Goal: Communication & Community: Answer question/provide support

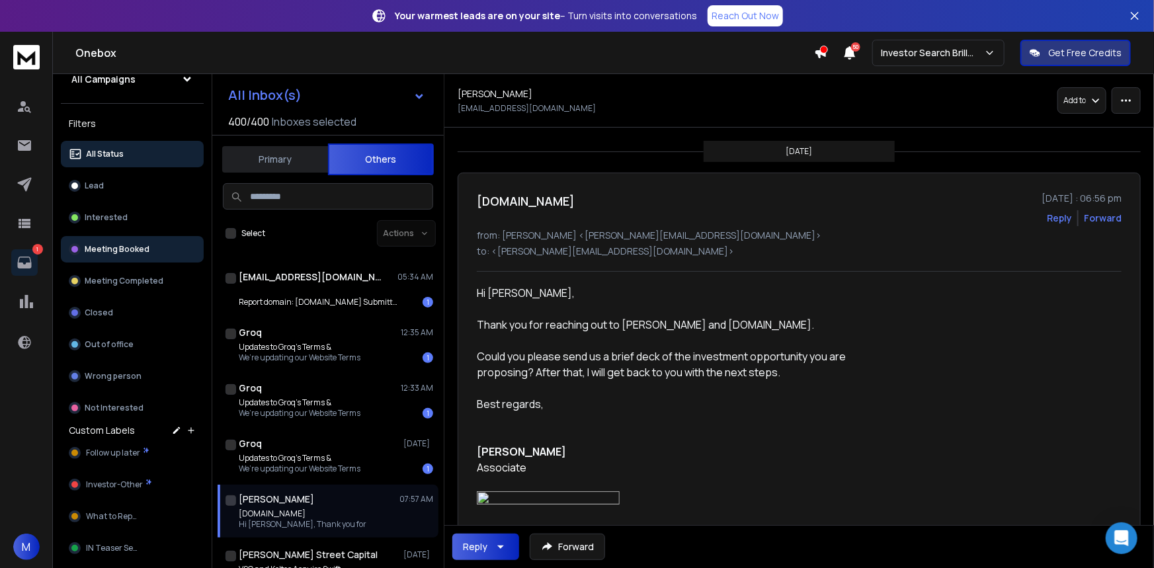
scroll to position [60, 0]
click at [19, 265] on icon at bounding box center [24, 263] width 14 height 12
click at [118, 154] on p "All Status" at bounding box center [105, 155] width 38 height 11
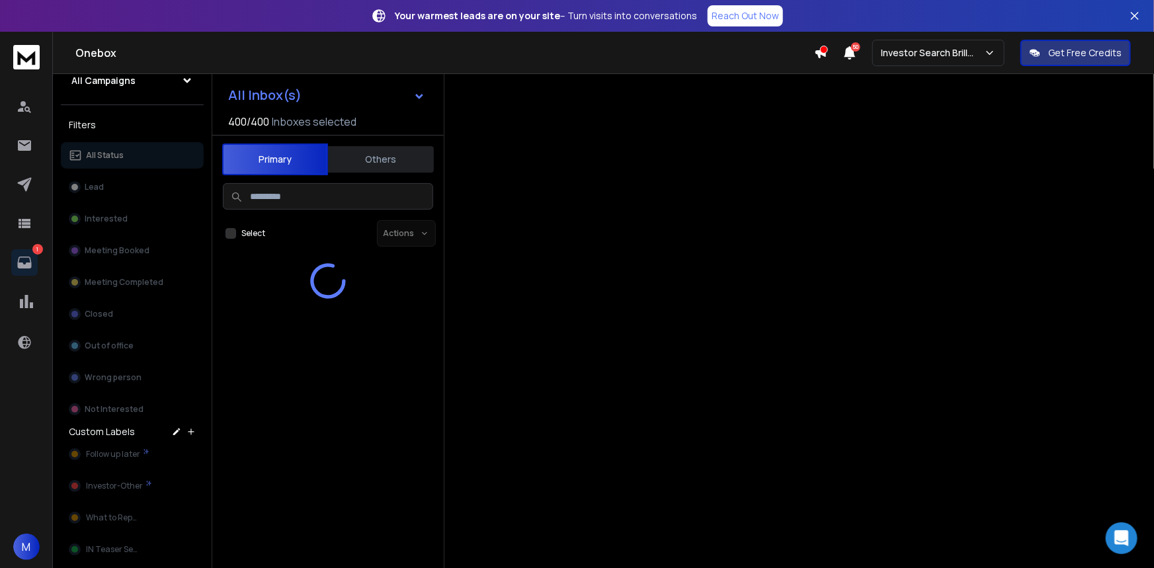
click at [277, 161] on button "Primary" at bounding box center [275, 160] width 106 height 32
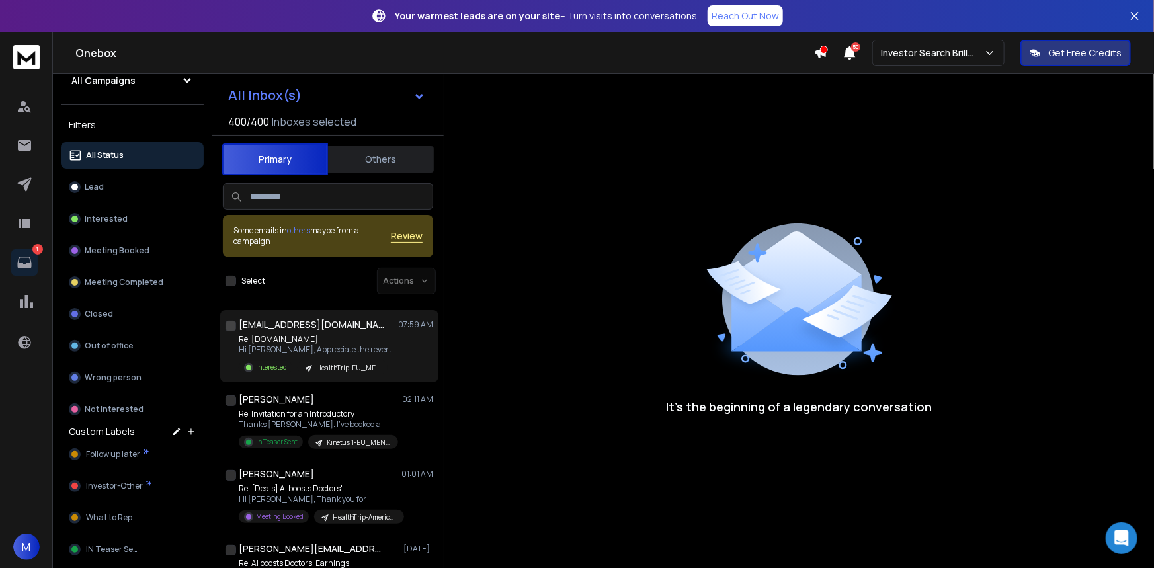
click at [335, 351] on p "Hi [PERSON_NAME], Appreciate the revert. Sure! Please" at bounding box center [318, 350] width 159 height 11
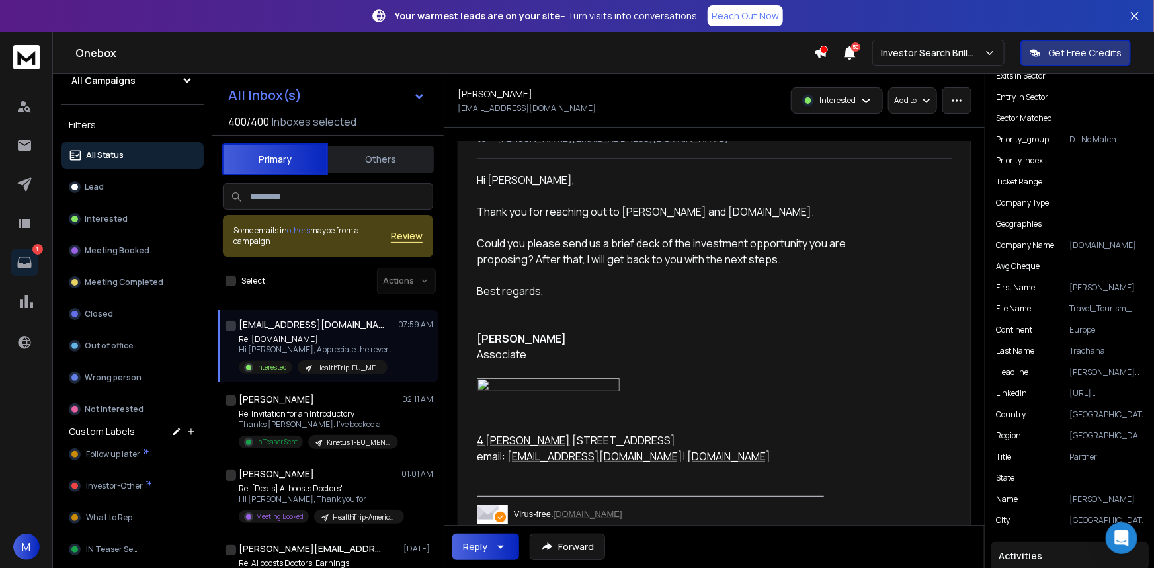
scroll to position [0, 0]
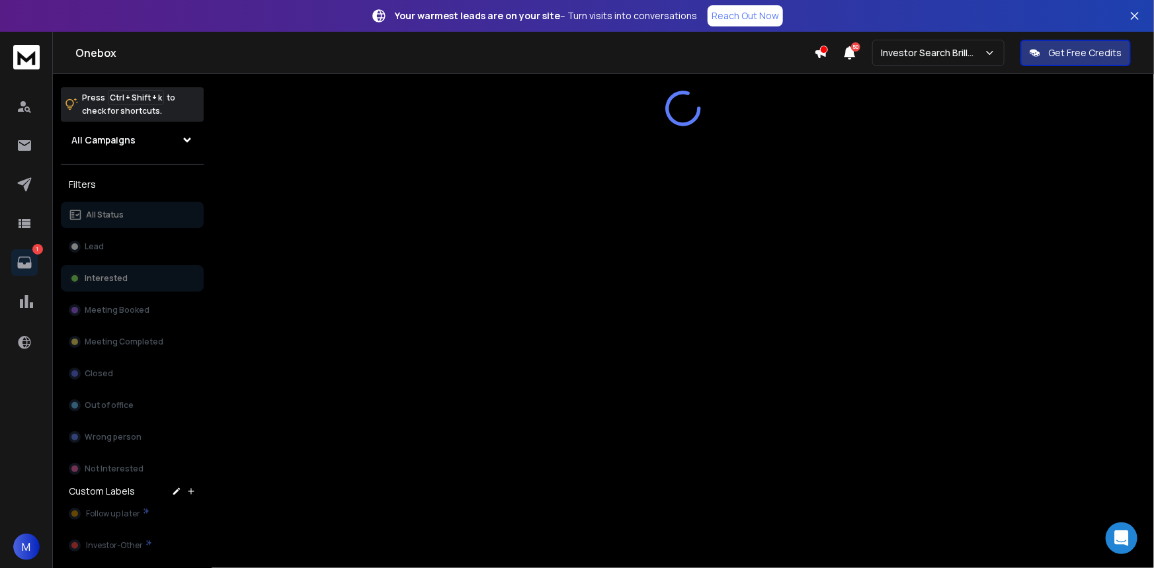
click at [118, 277] on div "All Status Lead Interested Meeting Booked Meeting Completed Closed Out of offic…" at bounding box center [132, 342] width 143 height 280
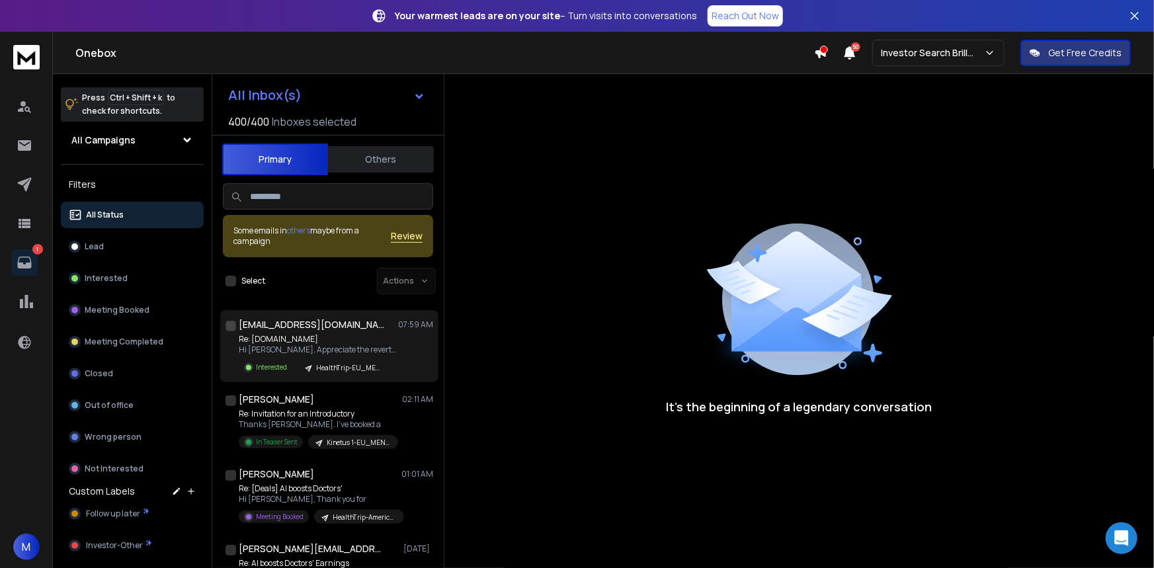
click at [304, 322] on h1 "[EMAIL_ADDRESS][DOMAIN_NAME]" at bounding box center [312, 324] width 146 height 13
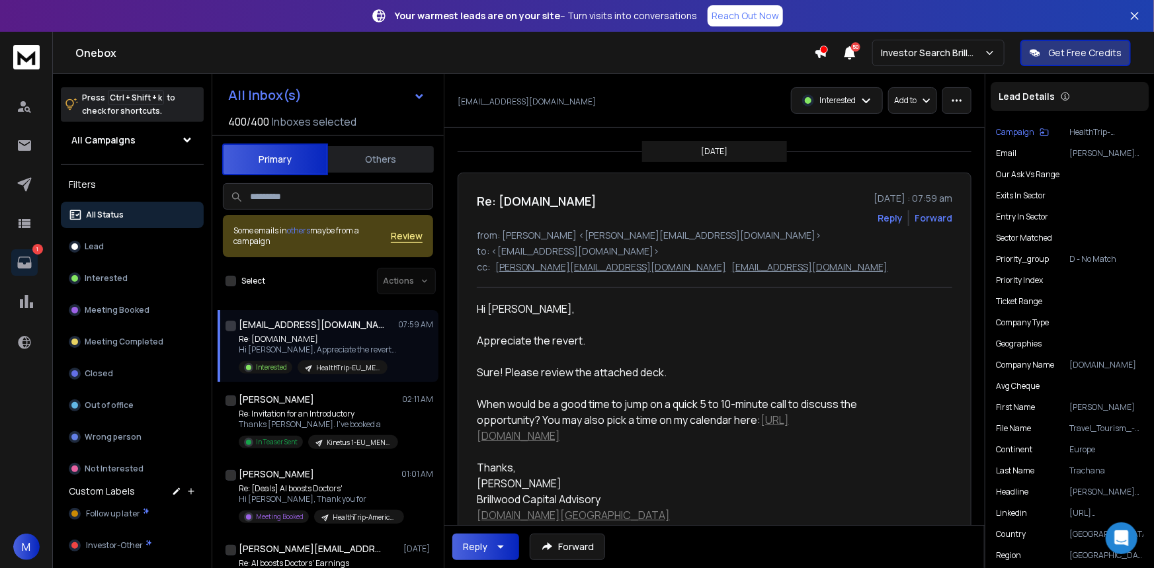
click at [849, 96] on p "Interested" at bounding box center [838, 100] width 36 height 11
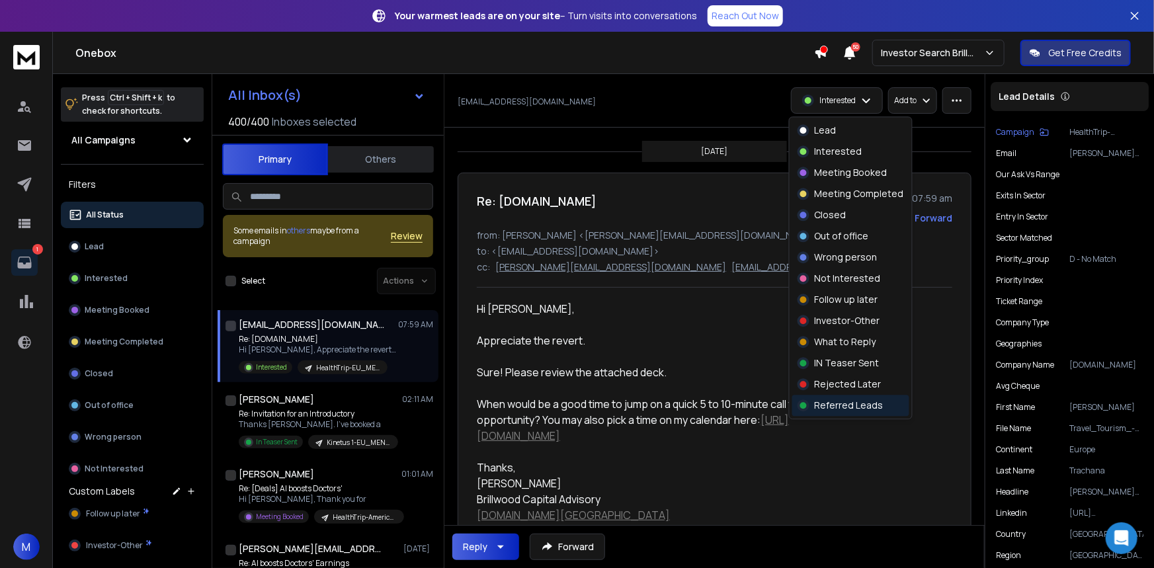
click at [847, 405] on p "Referred Leads" at bounding box center [849, 405] width 69 height 13
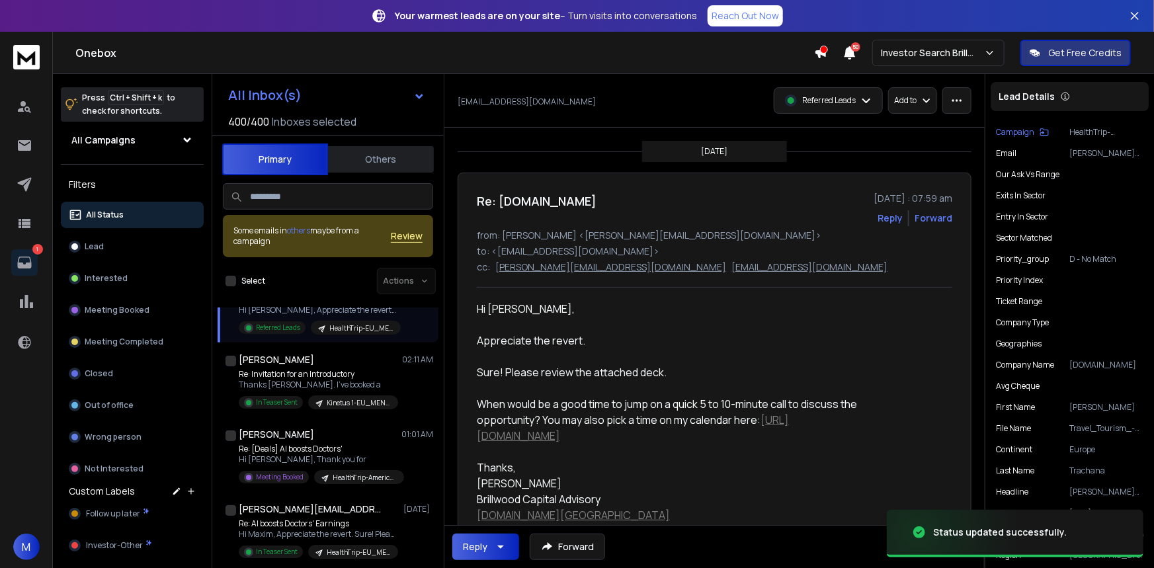
scroll to position [60, 0]
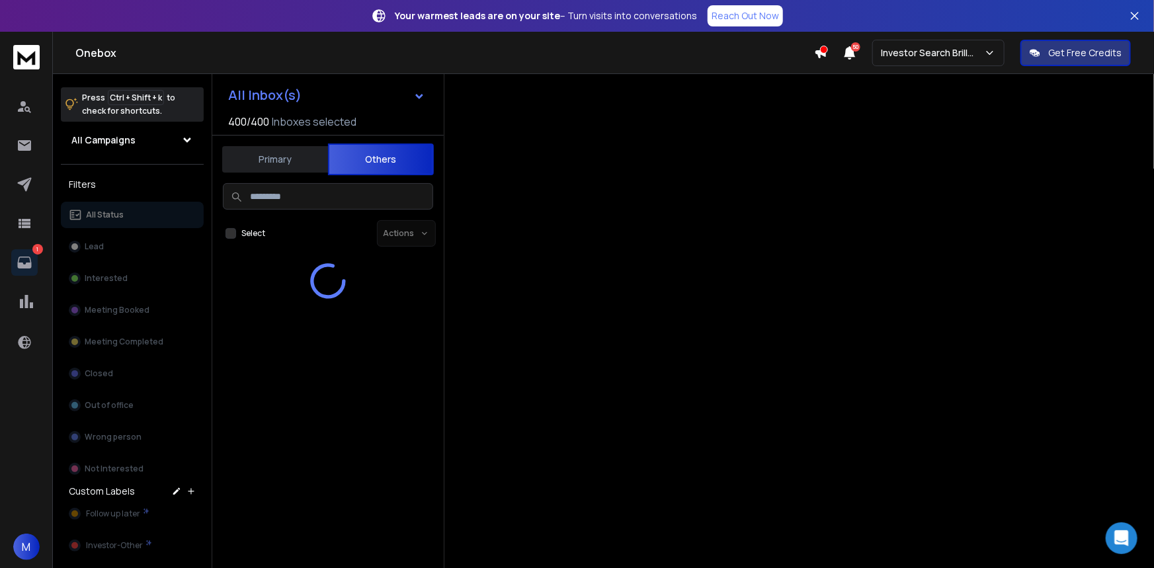
click at [380, 170] on button "Others" at bounding box center [381, 160] width 106 height 32
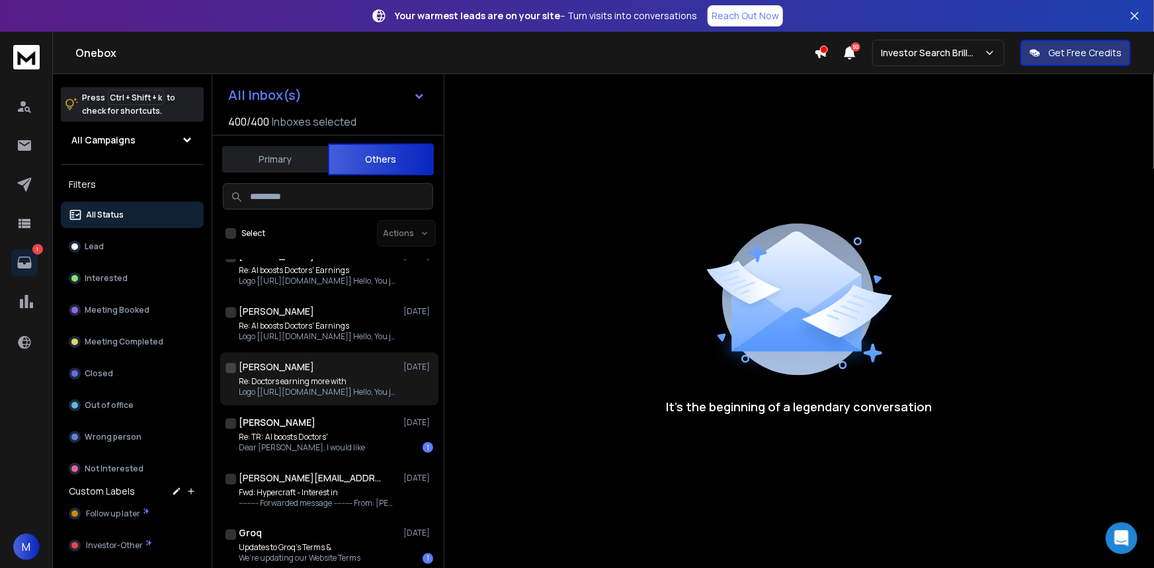
scroll to position [1022, 0]
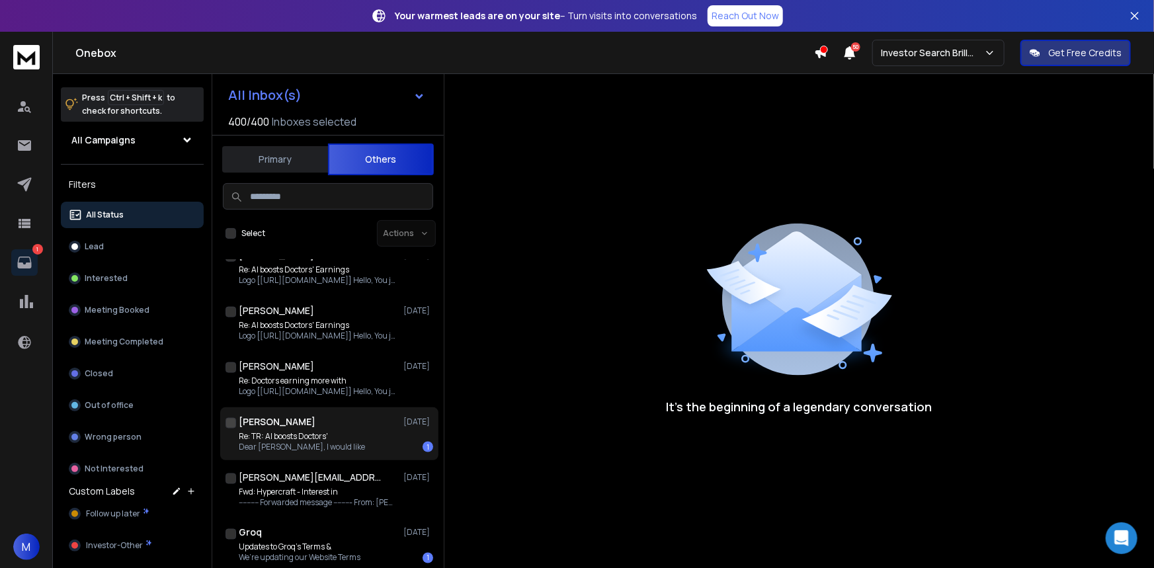
click at [372, 446] on div "Re: TR: AI boosts Doctors' Dear [PERSON_NAME], I would like 1" at bounding box center [336, 441] width 194 height 21
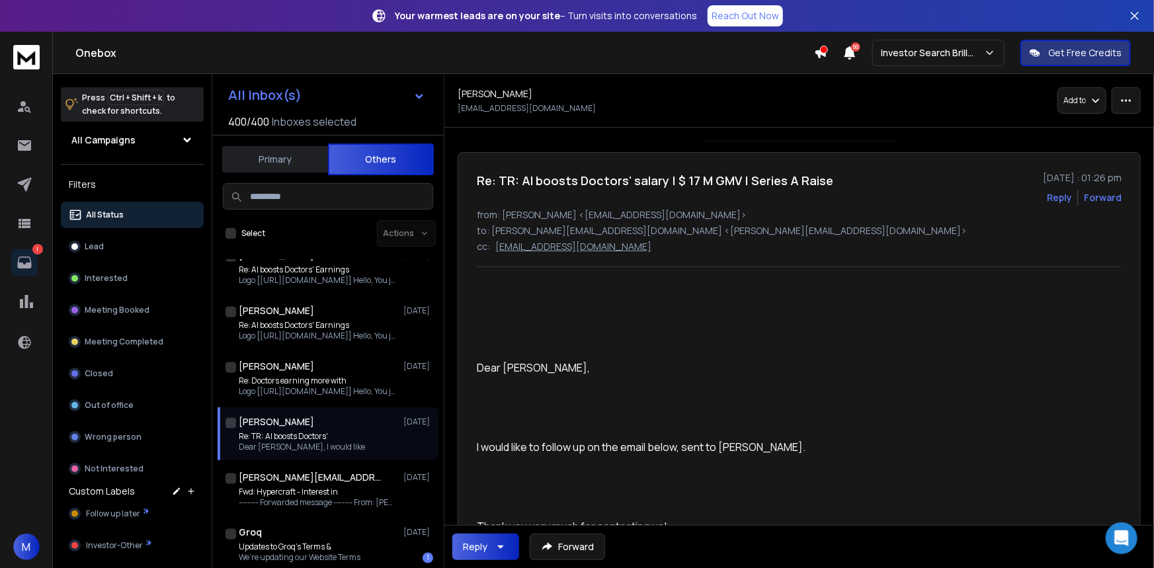
scroll to position [0, 0]
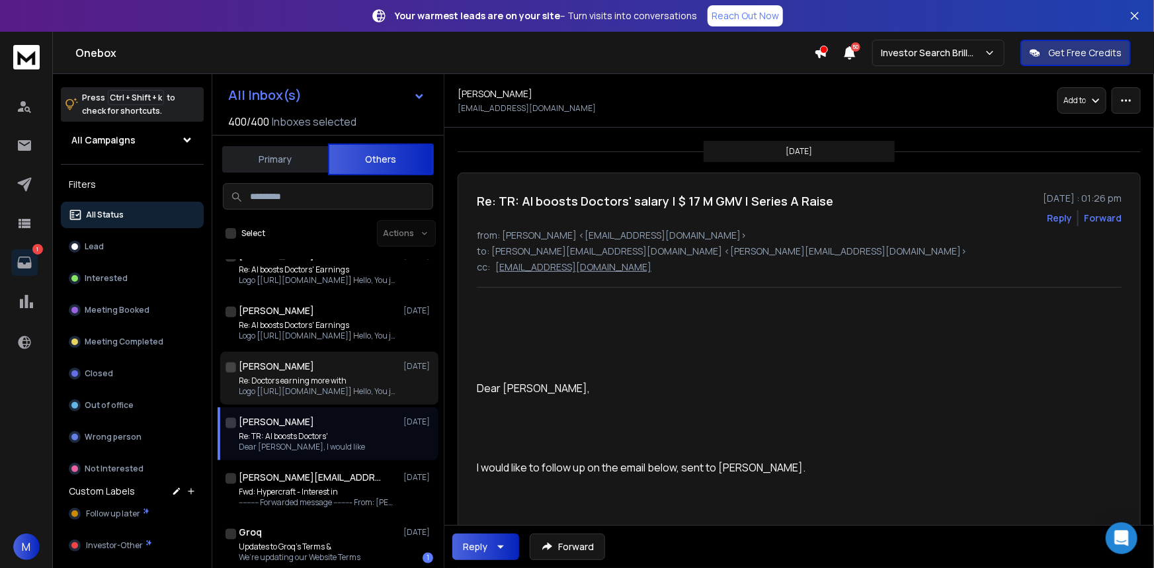
click at [321, 388] on p "Logo [[URL][DOMAIN_NAME]] Hello, You just contacted me by" at bounding box center [318, 391] width 159 height 11
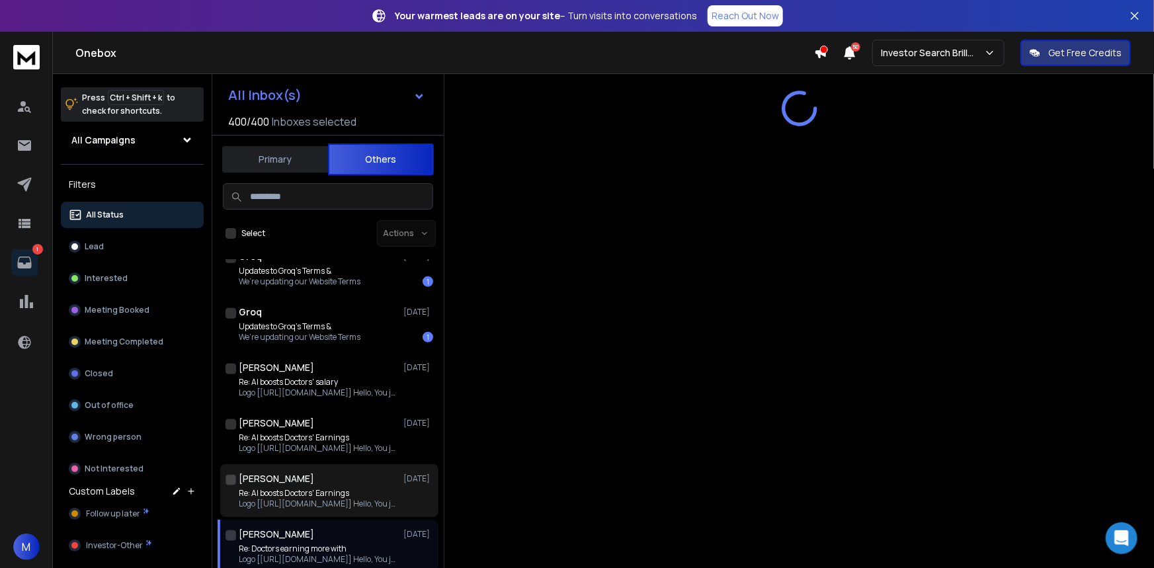
scroll to position [841, 0]
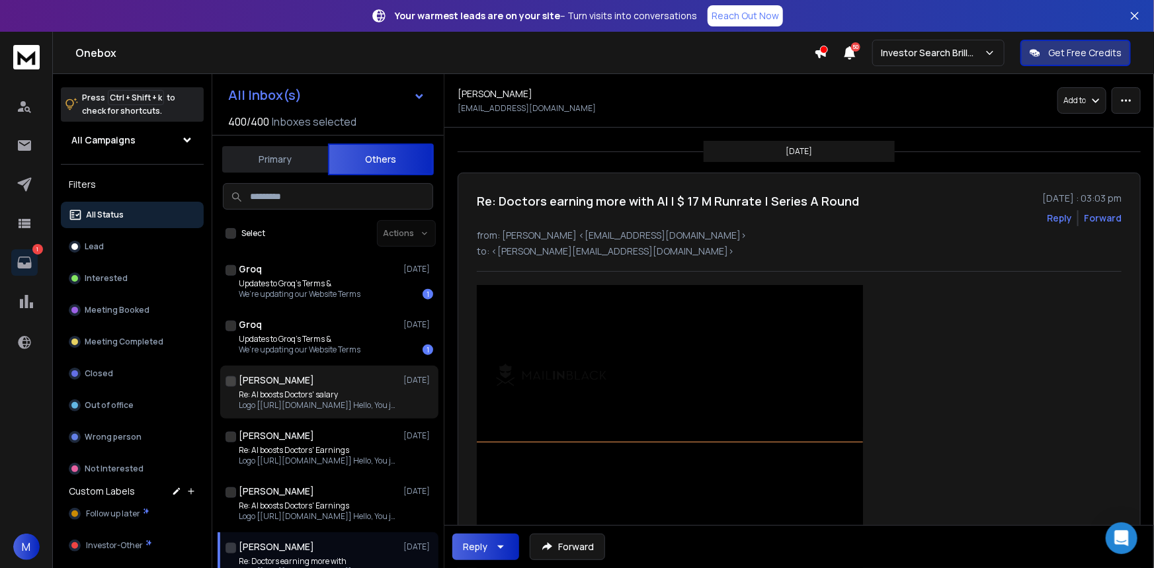
click at [313, 391] on p "Re: AI boosts Doctors' salary" at bounding box center [318, 395] width 159 height 11
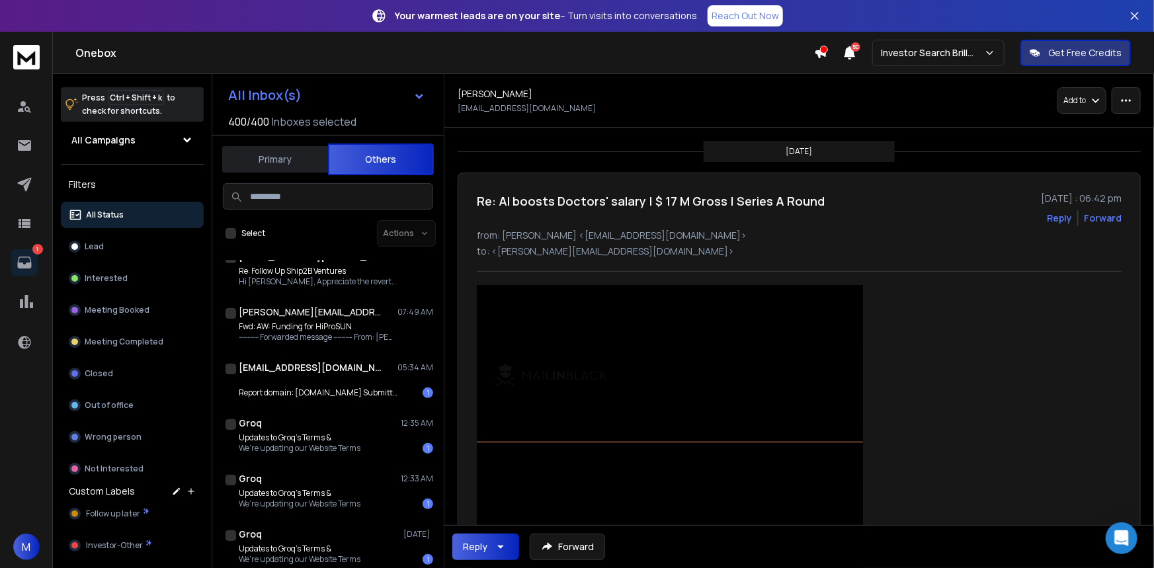
scroll to position [0, 0]
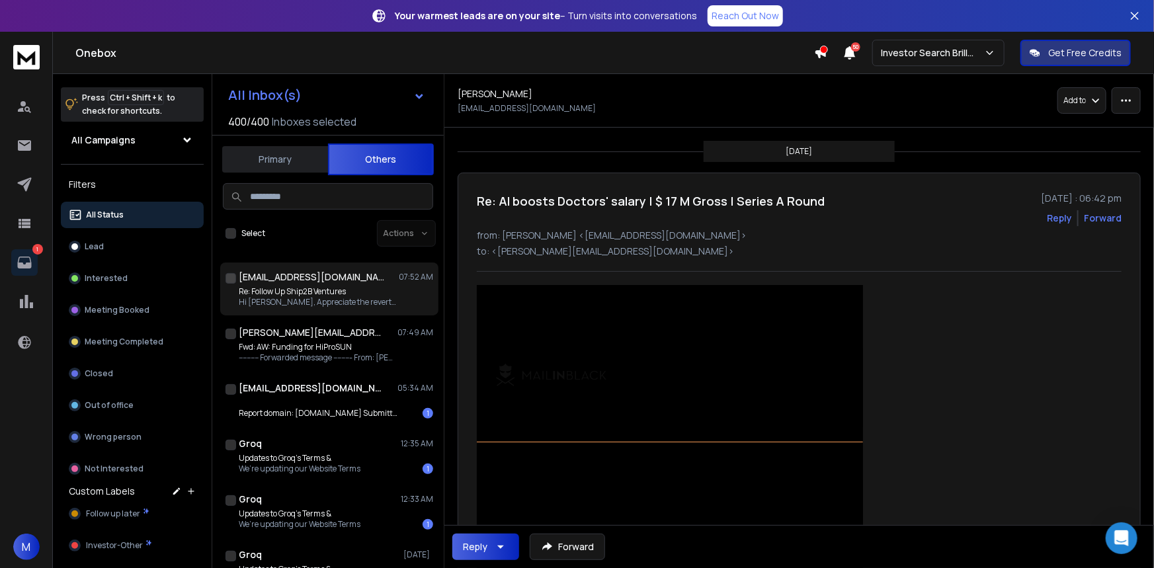
click at [344, 285] on div "[EMAIL_ADDRESS][DOMAIN_NAME] 07:52 AM Re: Follow Up Ship2B Ventures Hi [PERSON_…" at bounding box center [336, 289] width 194 height 37
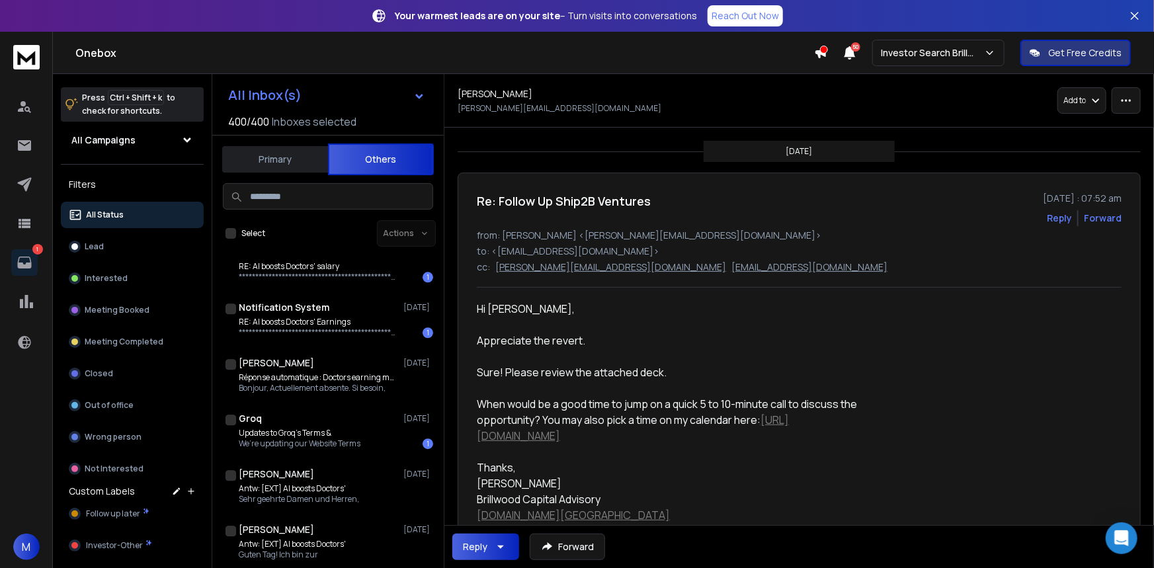
scroll to position [1804, 0]
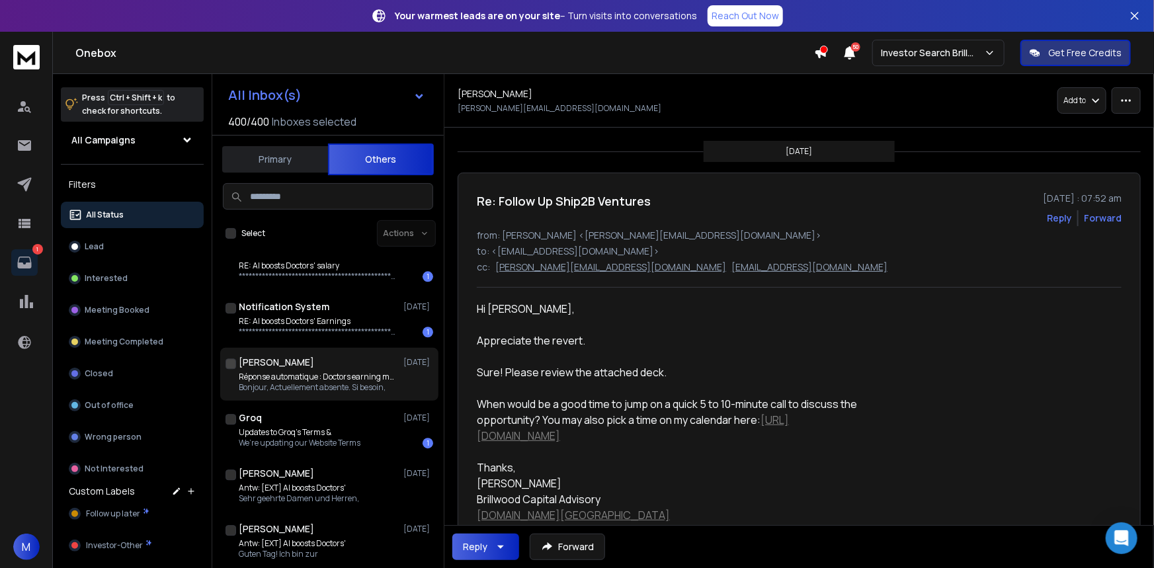
click at [363, 384] on p "Bonjour, Actuellement absente. Si besoin," at bounding box center [318, 387] width 159 height 11
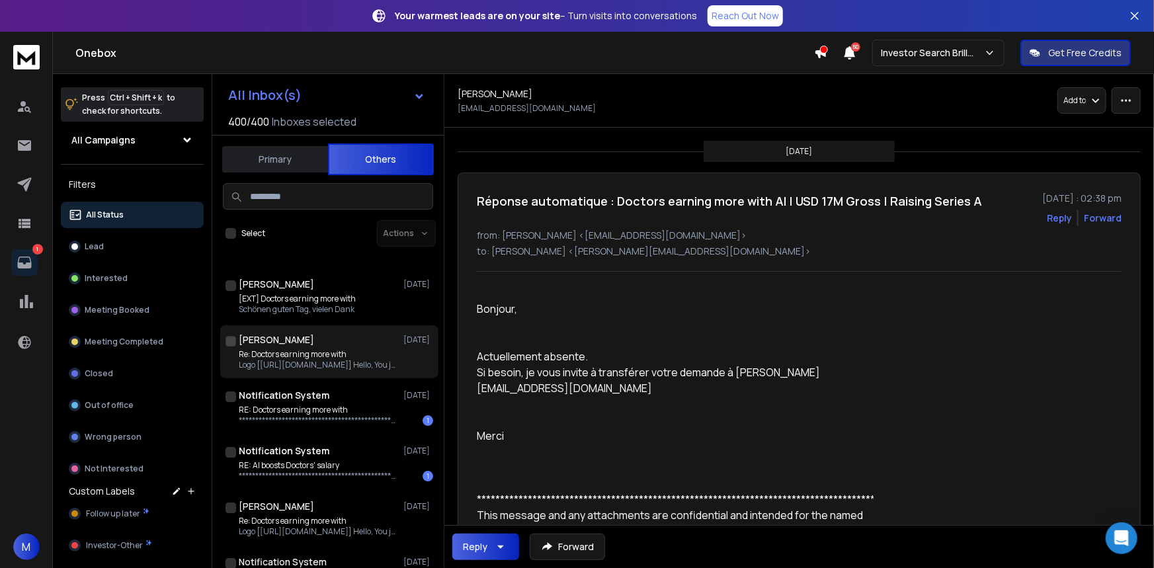
scroll to position [2225, 0]
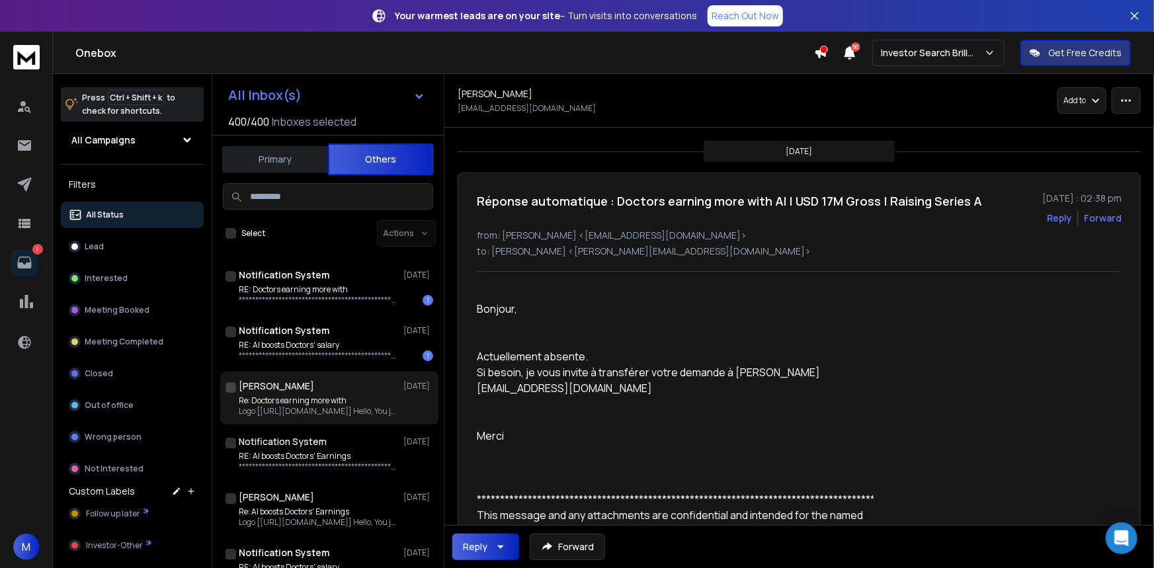
click at [348, 404] on p "Re: Doctors earning more with" at bounding box center [318, 401] width 159 height 11
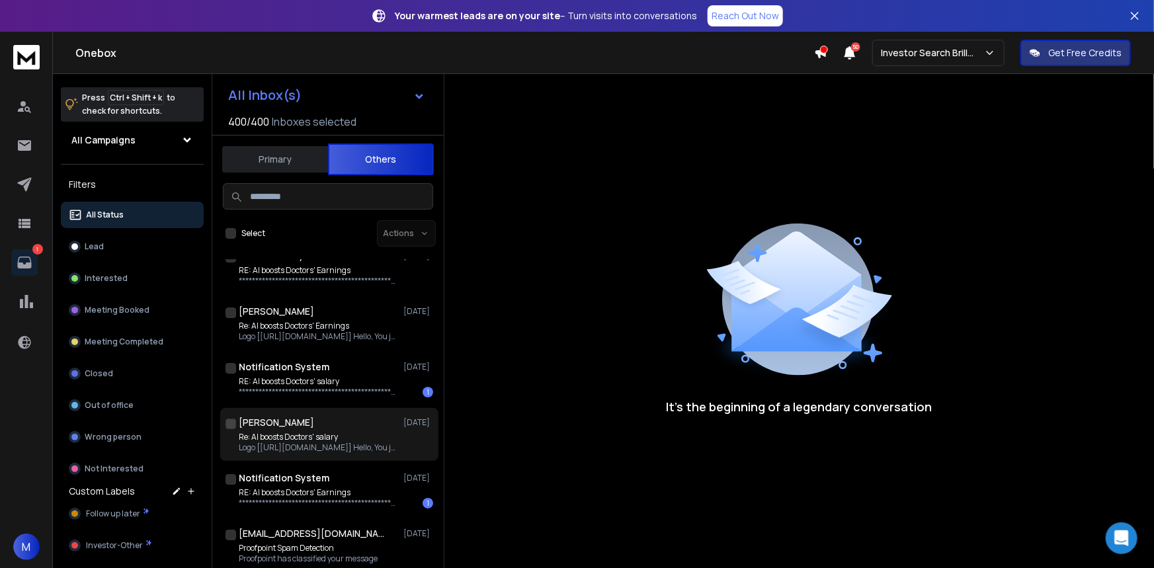
scroll to position [2390, 0]
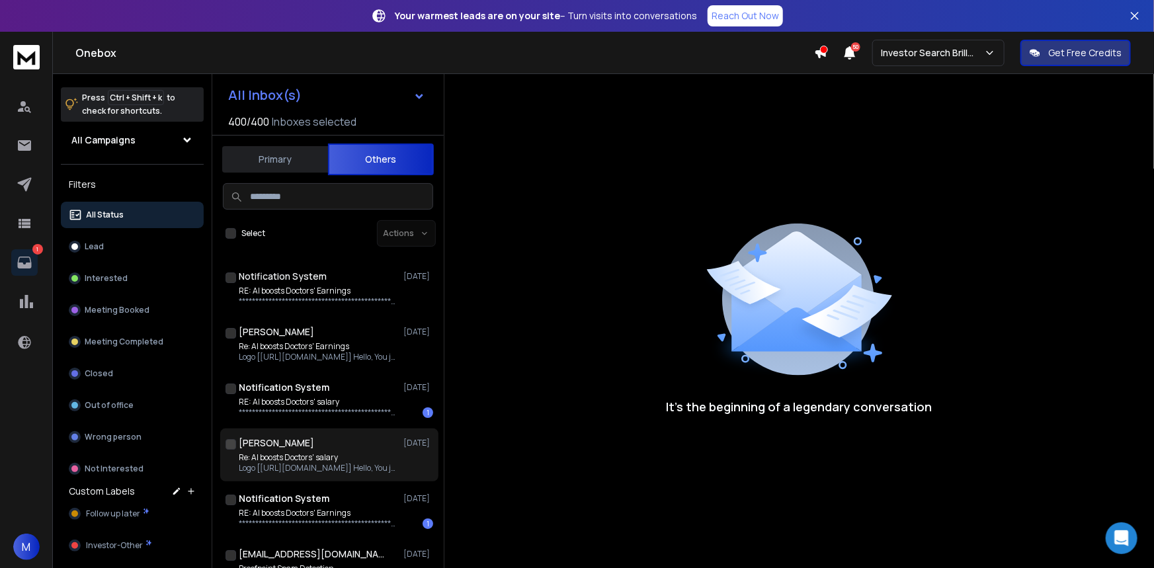
click at [336, 460] on p "Re: AI boosts Doctors' salary" at bounding box center [318, 457] width 159 height 11
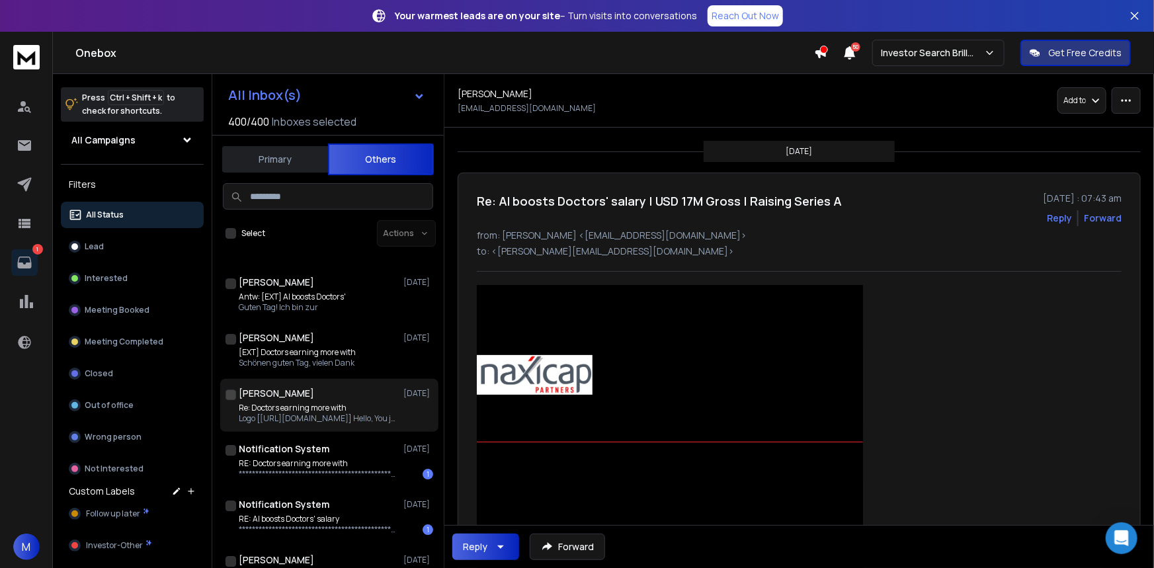
scroll to position [2029, 0]
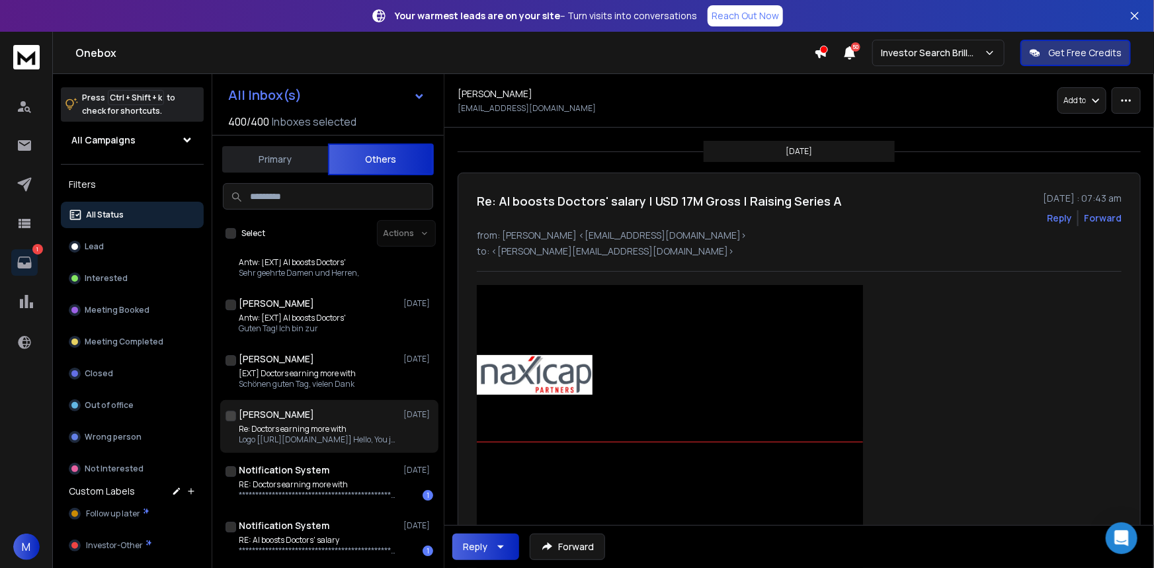
click at [303, 414] on h1 "[PERSON_NAME]" at bounding box center [276, 414] width 75 height 13
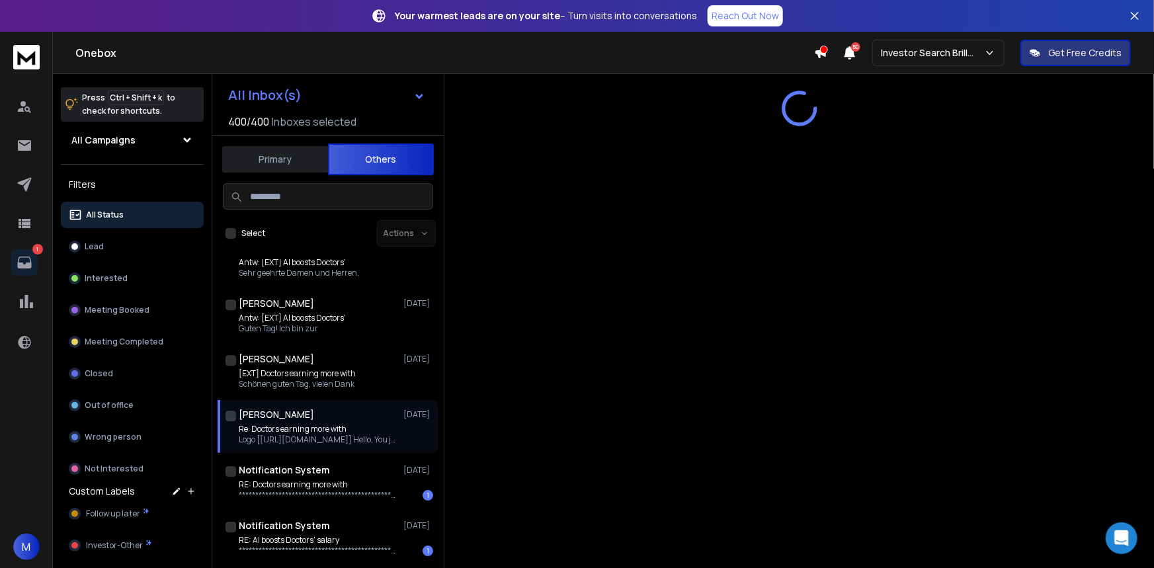
scroll to position [1969, 0]
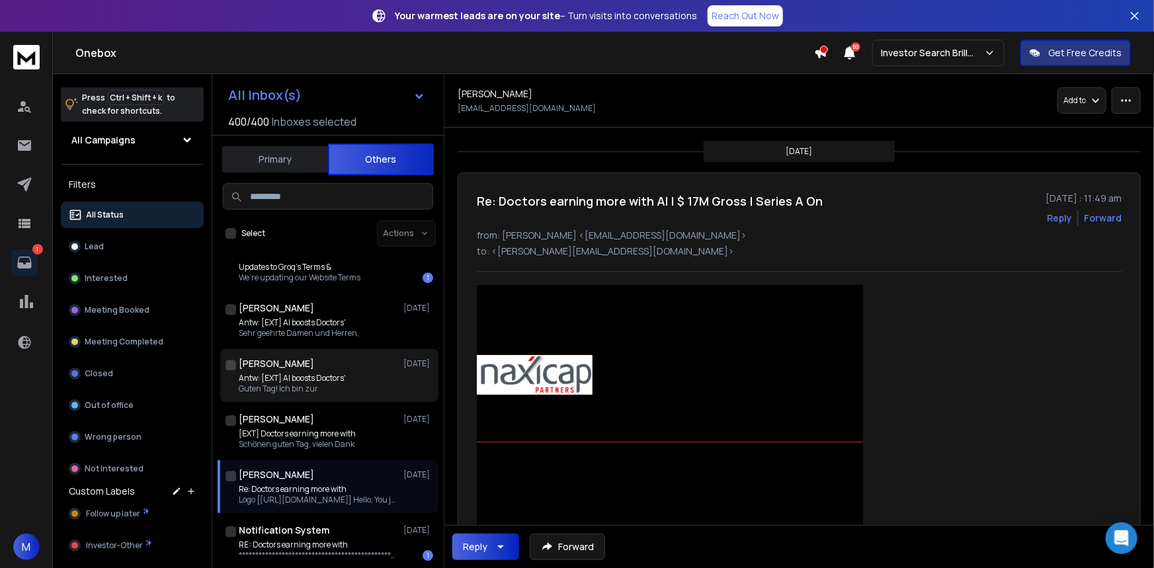
click at [318, 373] on p "Antw: [EXT] AI boosts Doctors'" at bounding box center [292, 378] width 107 height 11
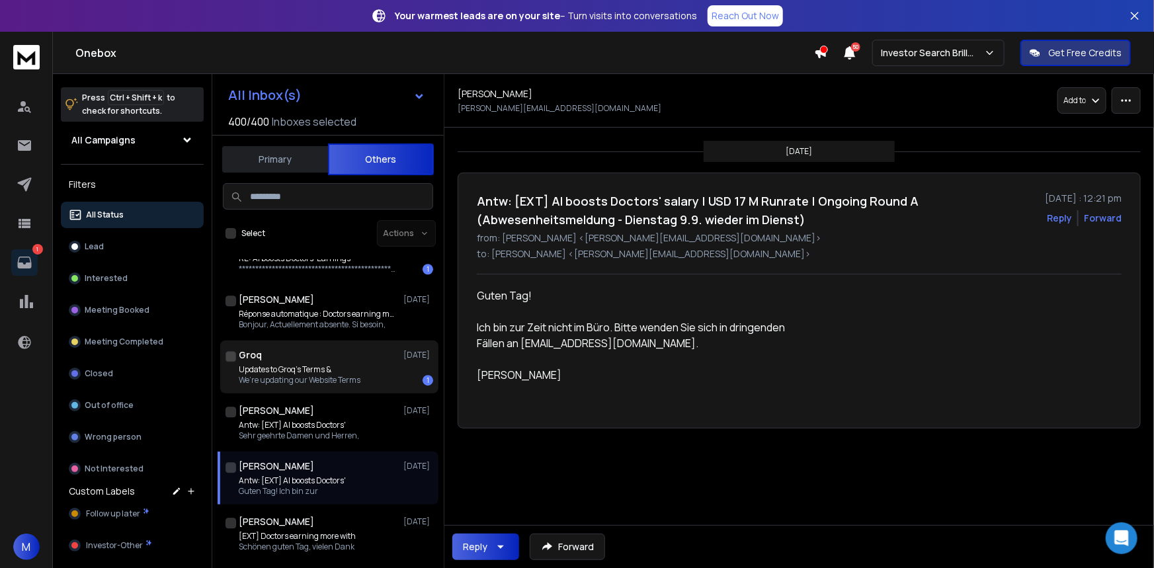
scroll to position [1849, 0]
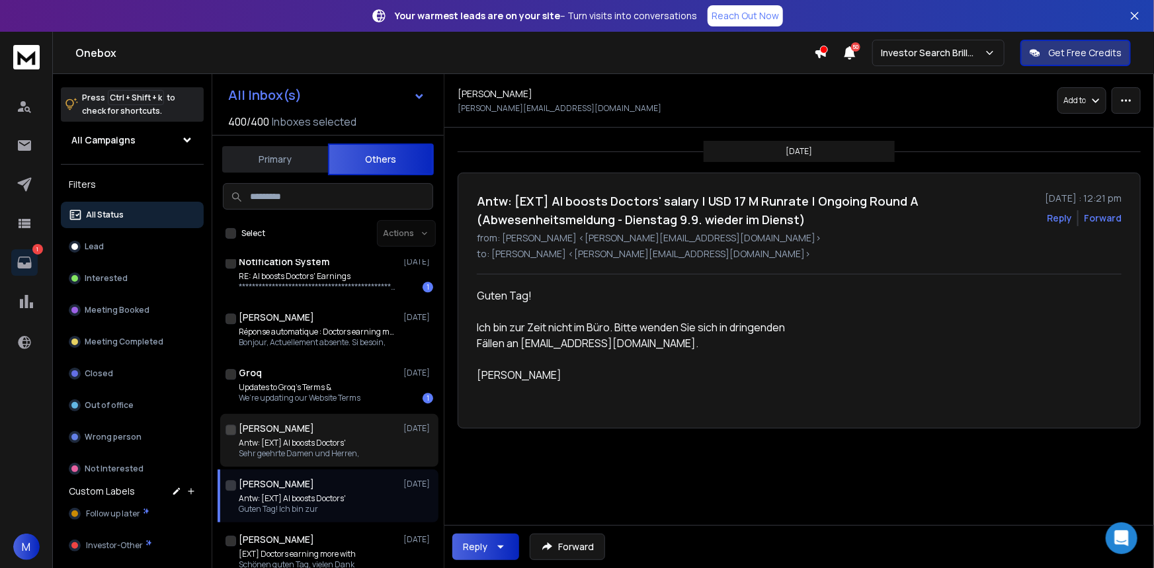
click at [369, 438] on div "Antw: [EXT] AI boosts Doctors' Sehr geehrte Damen und [PERSON_NAME]," at bounding box center [336, 448] width 194 height 21
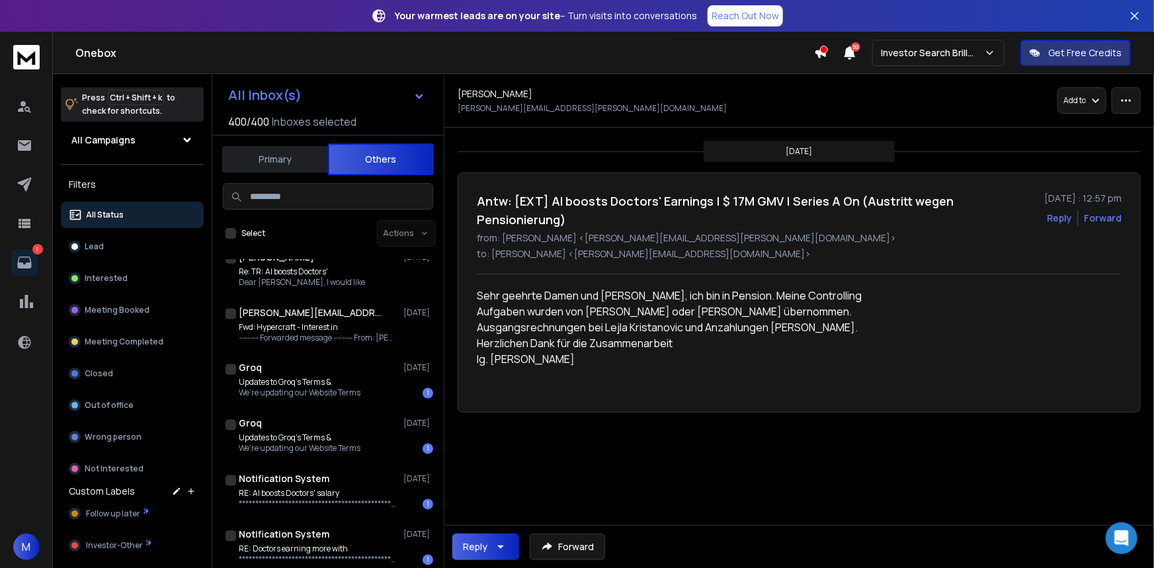
scroll to position [1127, 0]
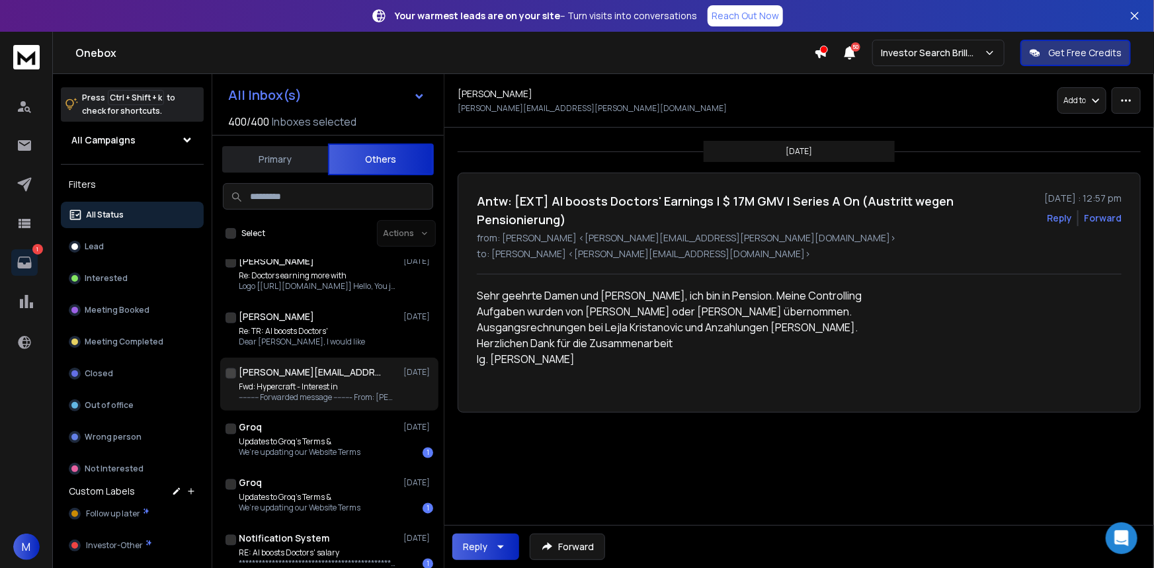
click at [327, 387] on p "Fwd: Hypercraft - Interest in" at bounding box center [318, 387] width 159 height 11
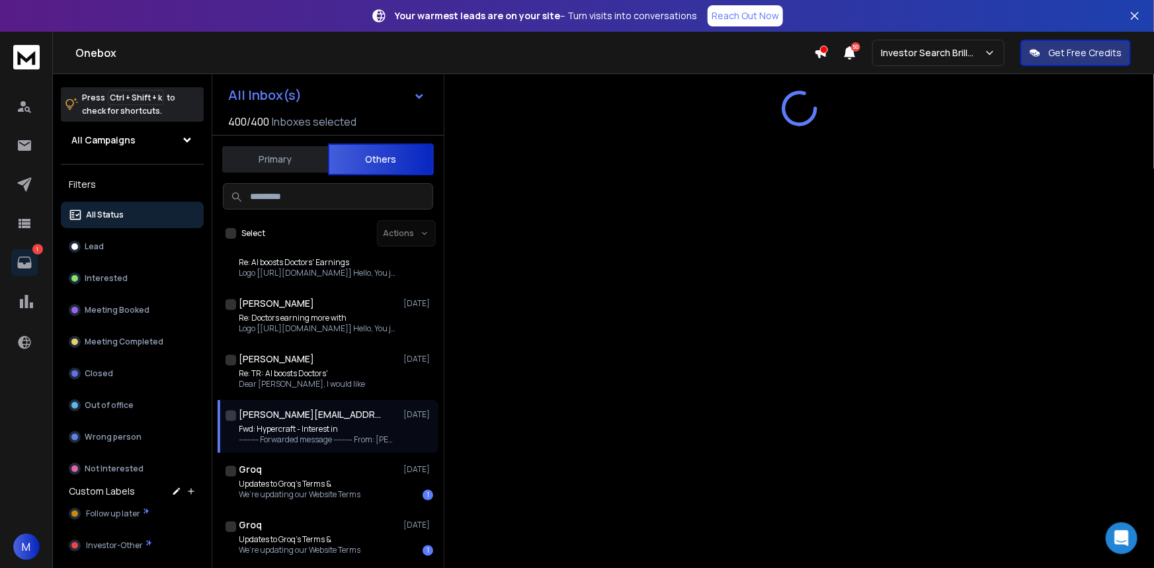
scroll to position [1067, 0]
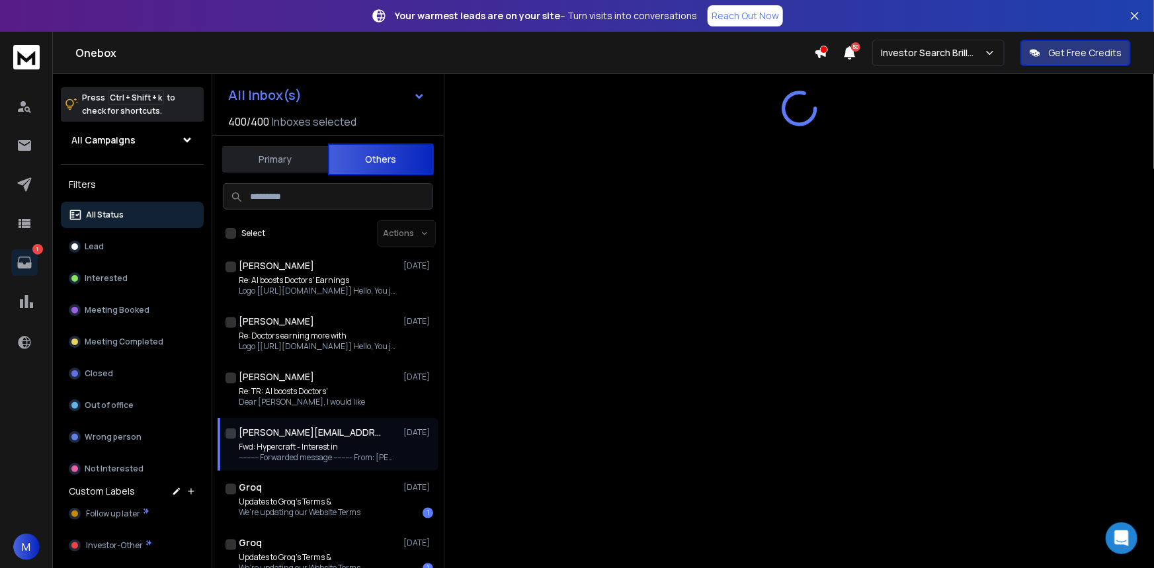
click at [328, 388] on p "Re: TR: AI boosts Doctors'" at bounding box center [302, 391] width 126 height 11
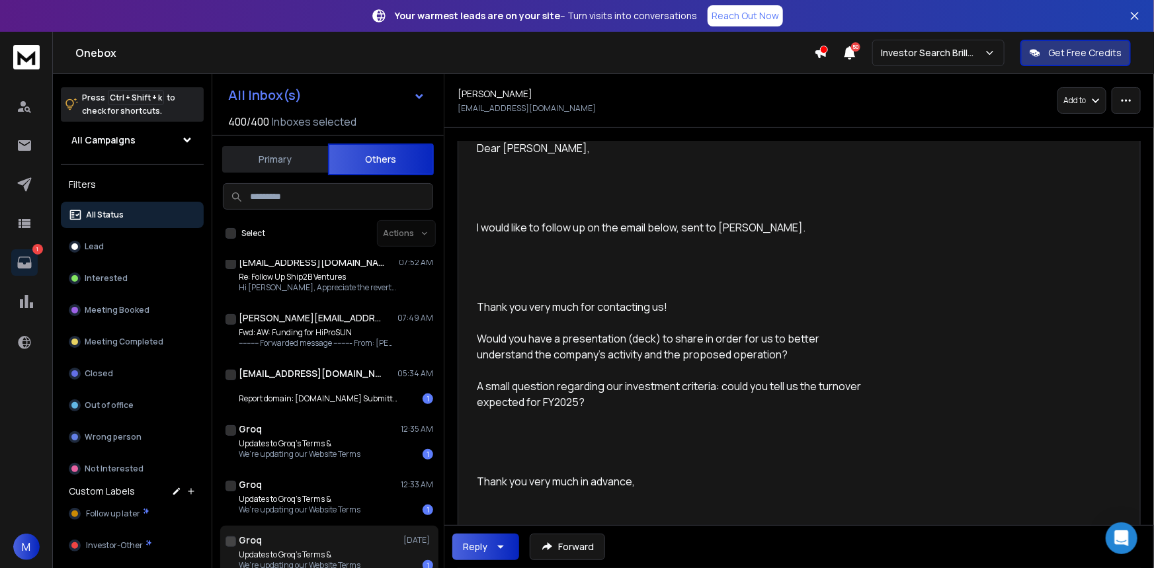
scroll to position [0, 0]
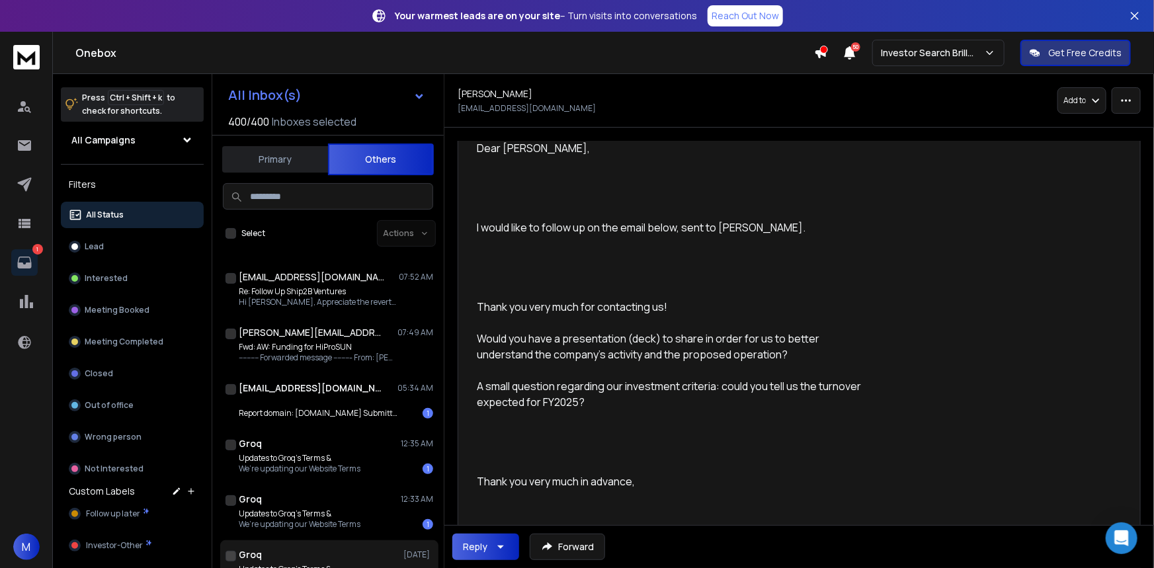
click at [334, 356] on p "---------- Forwarded message --------- From: [PERSON_NAME]" at bounding box center [318, 358] width 159 height 11
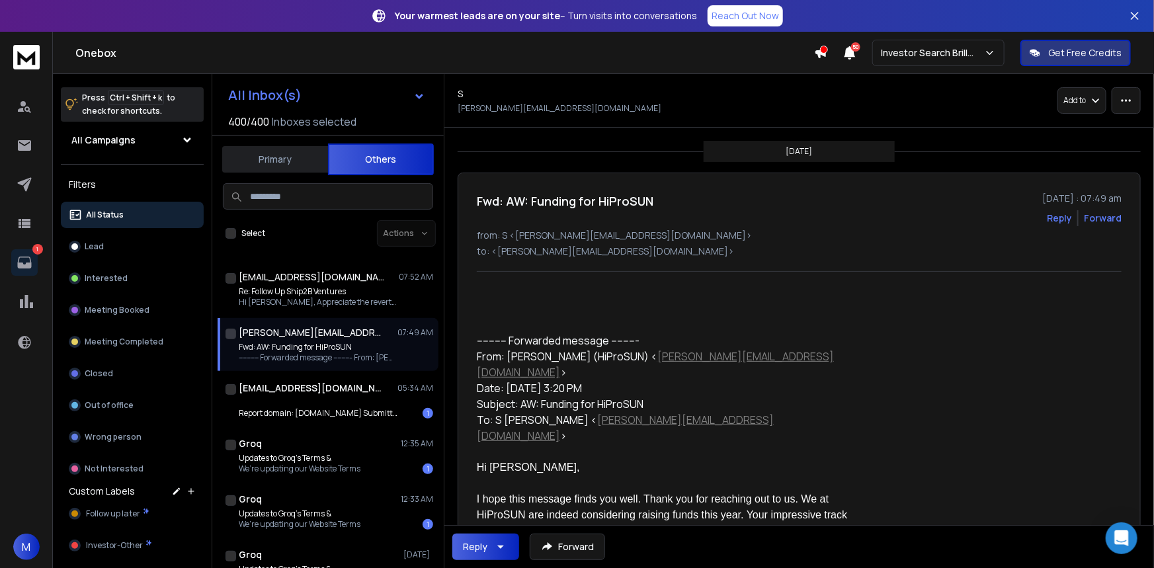
click at [1054, 218] on button "Reply" at bounding box center [1059, 218] width 25 height 13
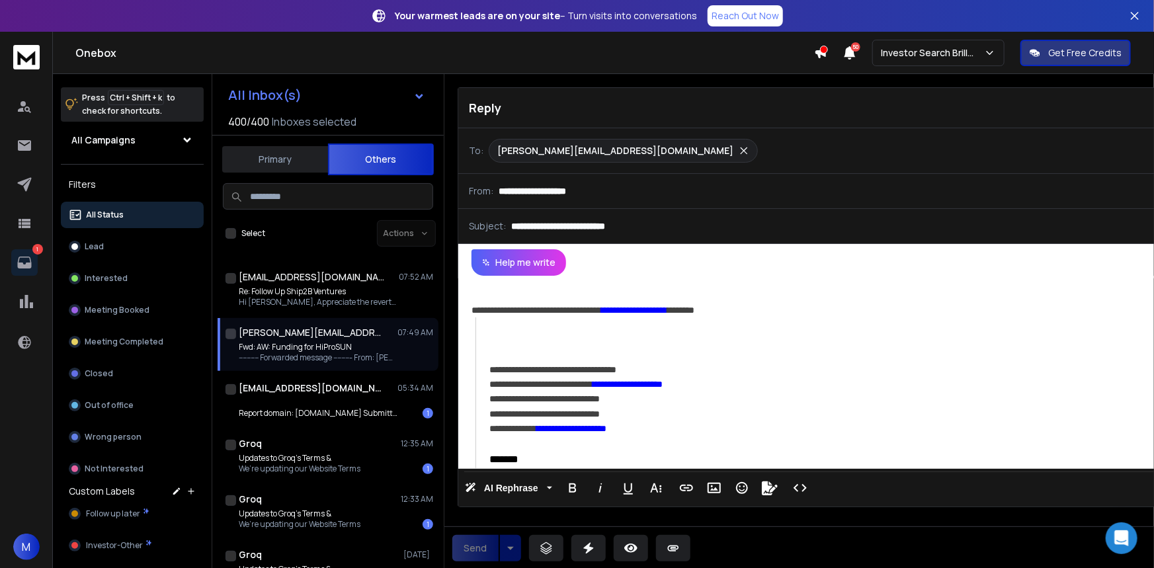
scroll to position [60, 0]
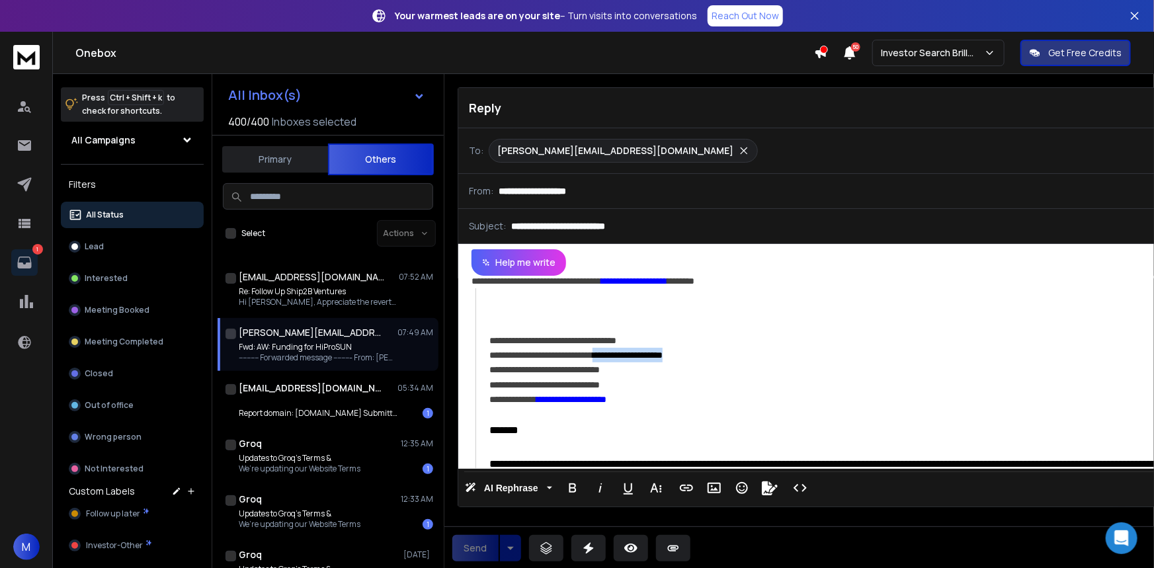
drag, startPoint x: 631, startPoint y: 351, endPoint x: 724, endPoint y: 349, distance: 92.6
click at [663, 351] on link "**********" at bounding box center [628, 355] width 70 height 9
copy link "**********"
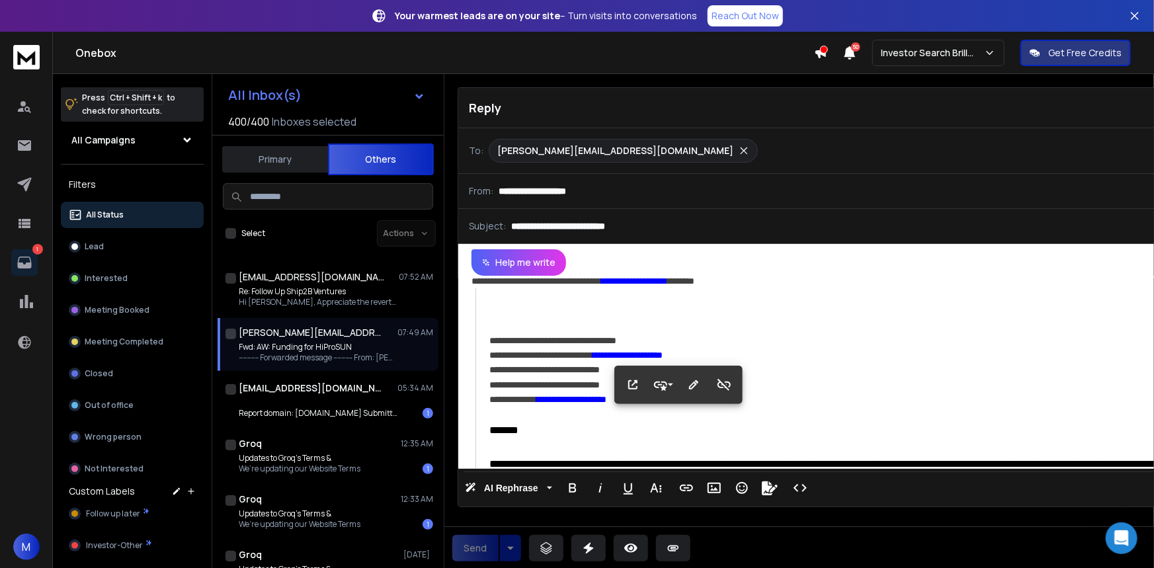
click at [723, 314] on div at bounding box center [998, 311] width 1017 height 15
click at [763, 152] on input at bounding box center [809, 151] width 93 height 24
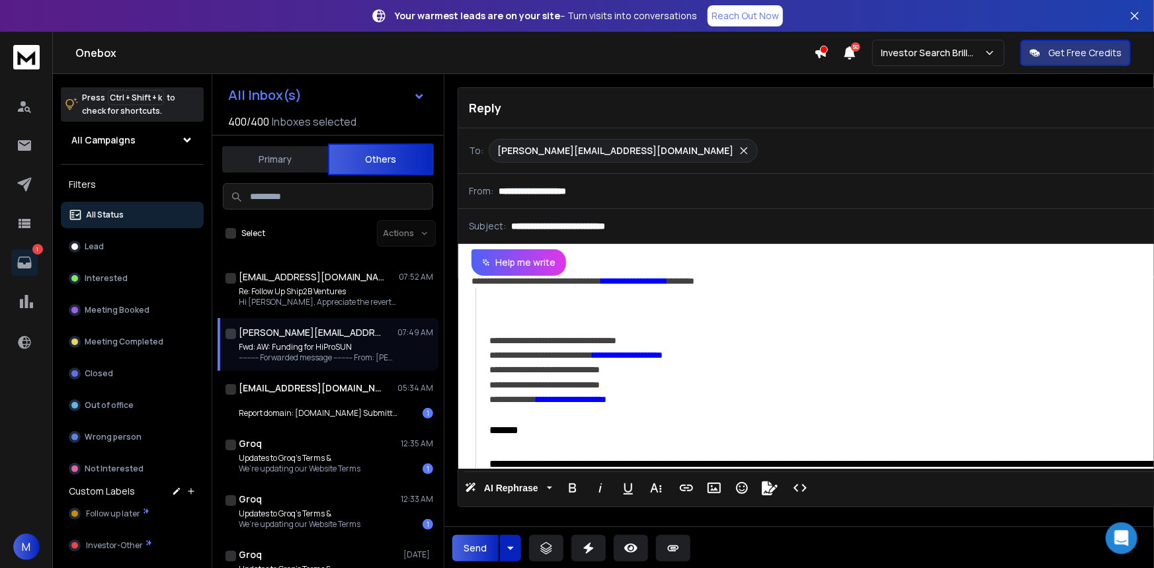
paste input "**********"
type input "**********"
click at [741, 151] on icon at bounding box center [744, 151] width 7 height 7
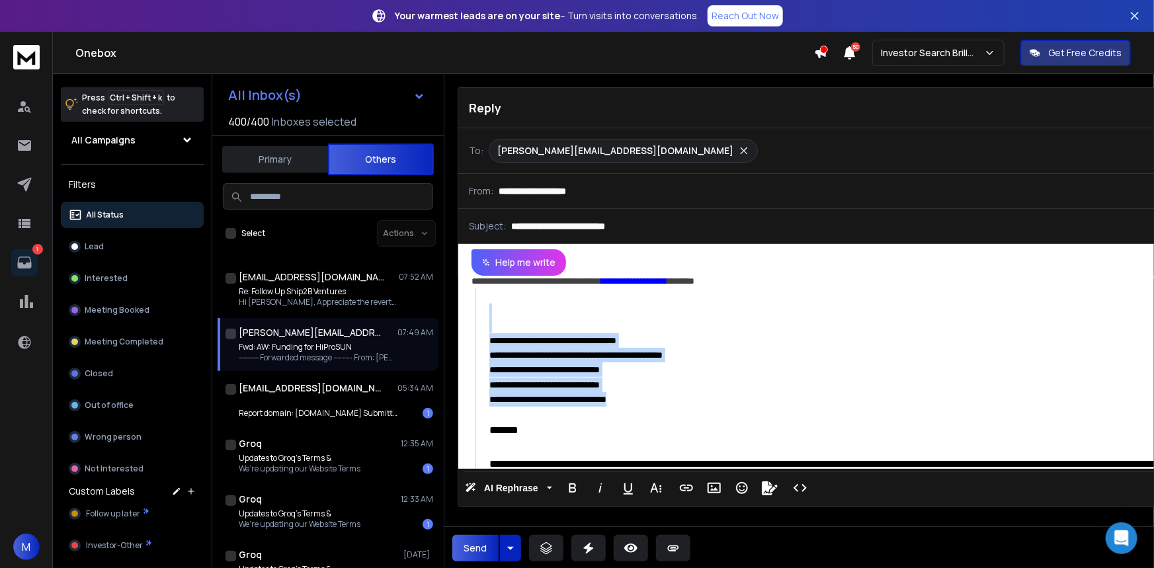
drag, startPoint x: 667, startPoint y: 397, endPoint x: 440, endPoint y: 316, distance: 241.0
click at [440, 316] on div "**********" at bounding box center [762, 358] width 1101 height 568
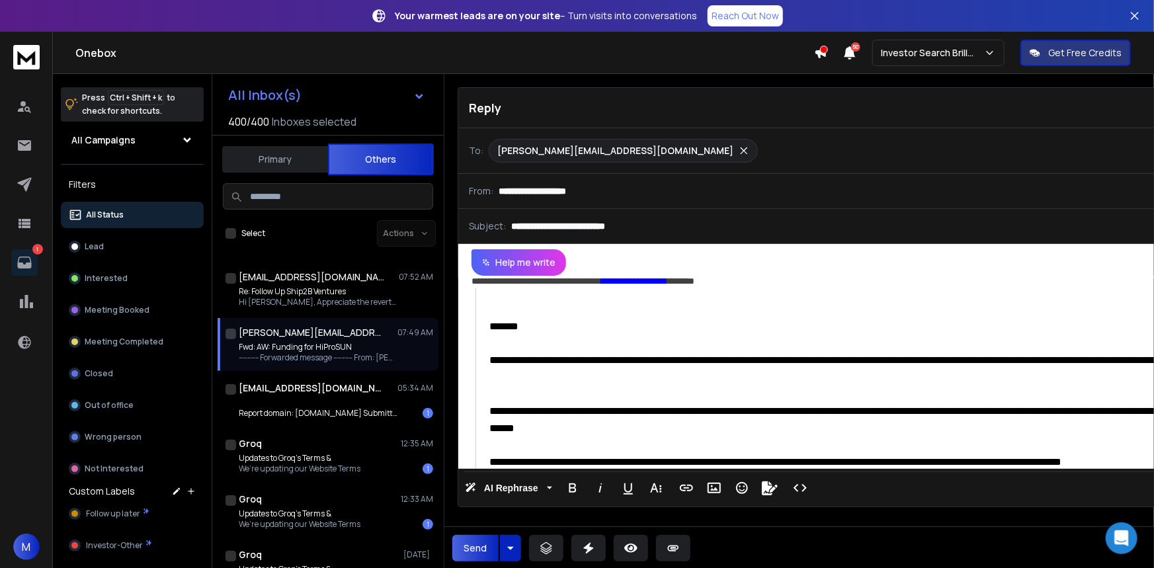
scroll to position [0, 0]
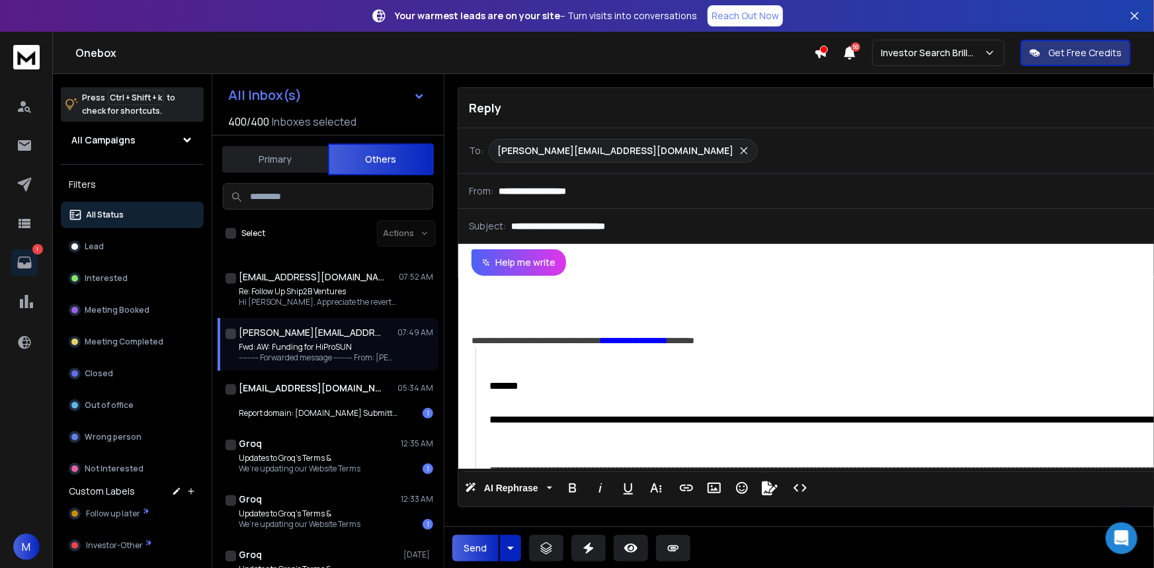
click at [614, 269] on div "Help me write" at bounding box center [989, 261] width 1062 height 34
click at [489, 294] on div at bounding box center [989, 296] width 1035 height 15
click at [546, 554] on icon at bounding box center [545, 552] width 11 height 4
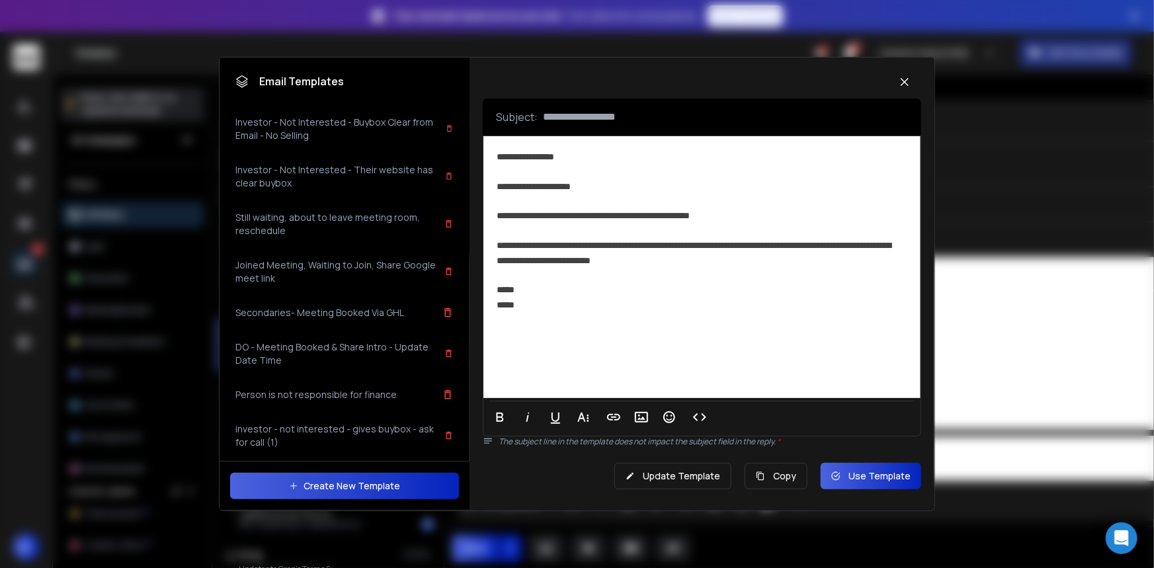
scroll to position [541, 0]
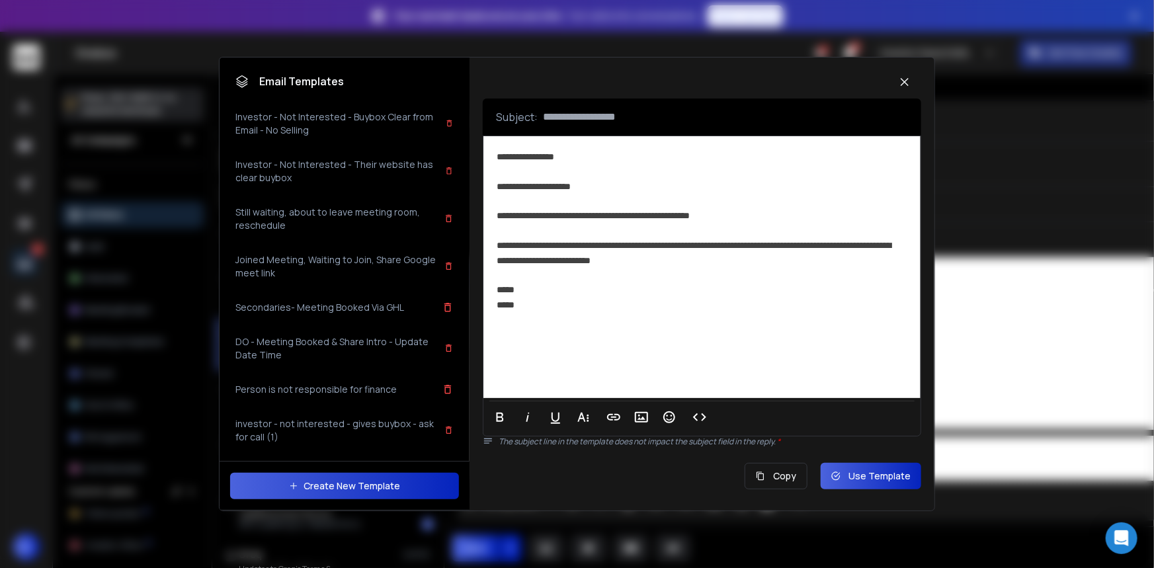
click at [309, 343] on h3 "DO - Meeting Booked & Share Intro - Update Date Time" at bounding box center [339, 348] width 208 height 26
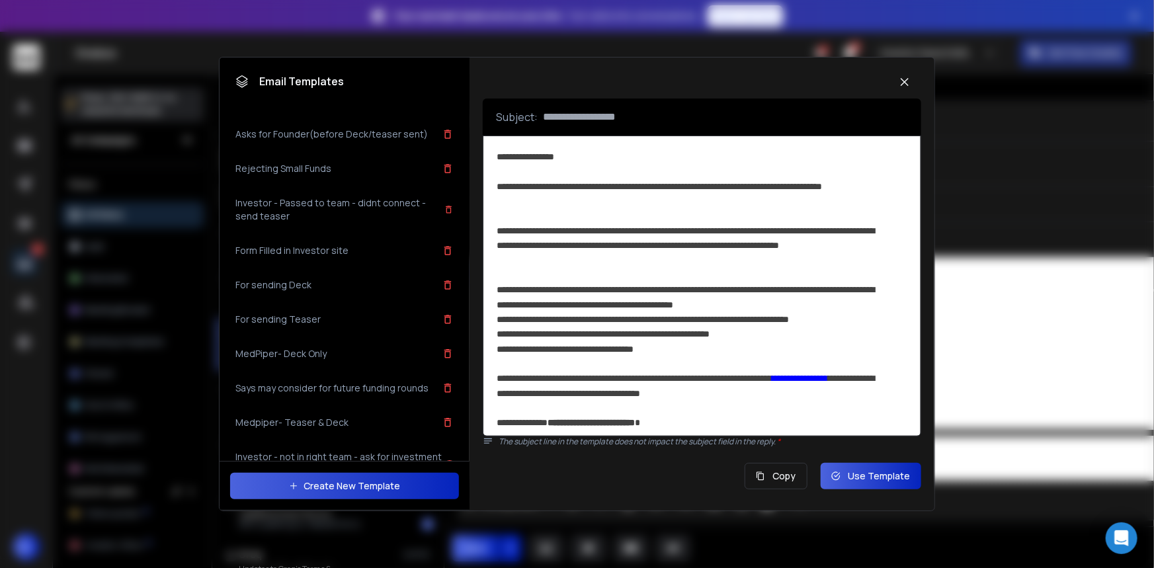
scroll to position [0, 0]
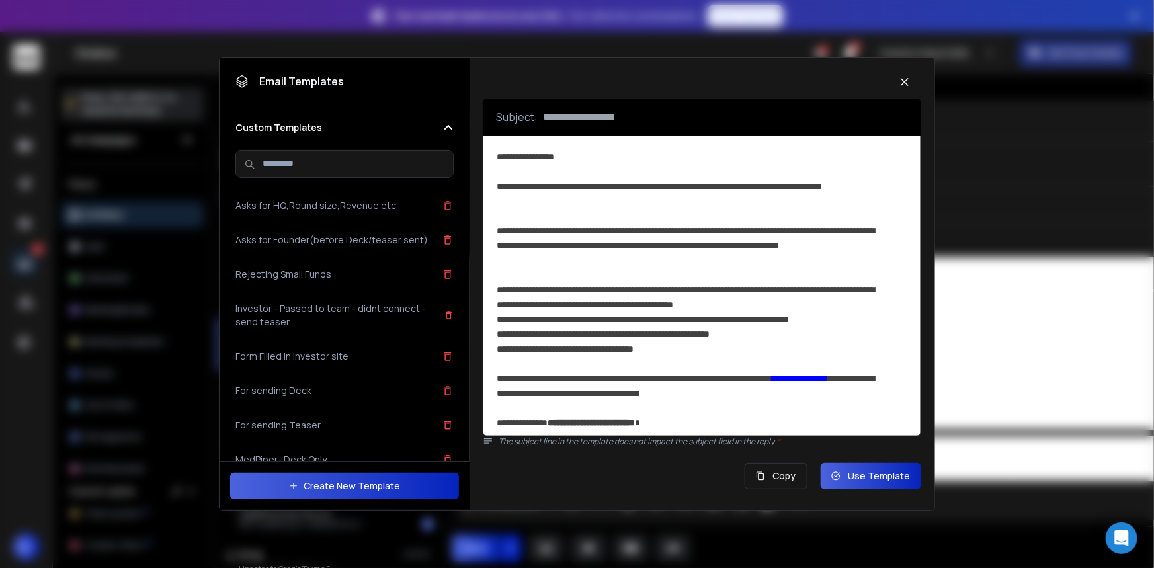
click at [316, 169] on input at bounding box center [344, 164] width 217 height 26
type input "**"
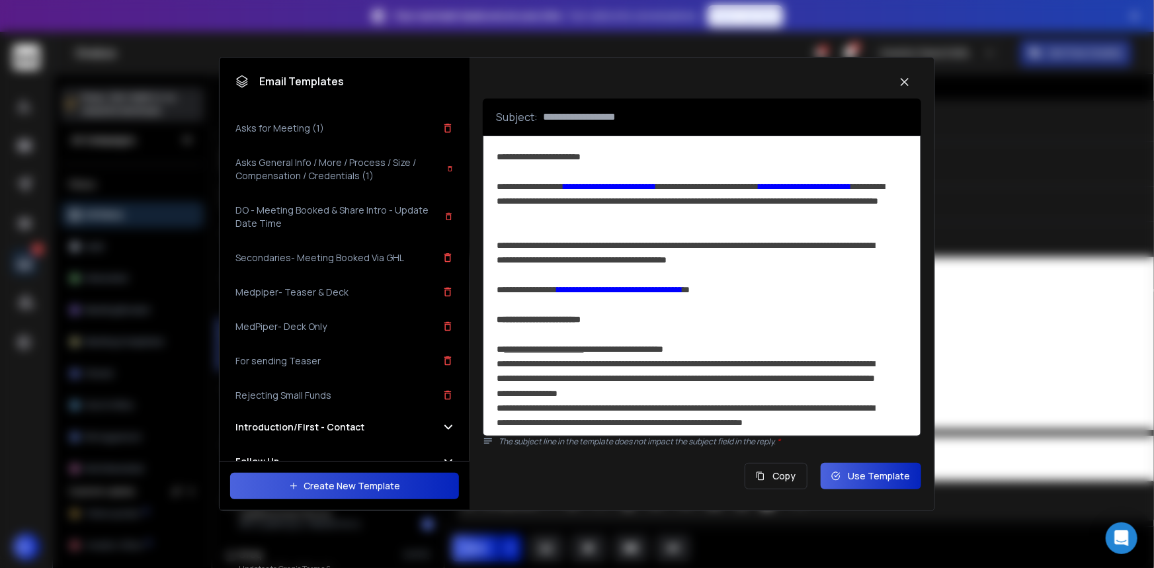
scroll to position [781, 0]
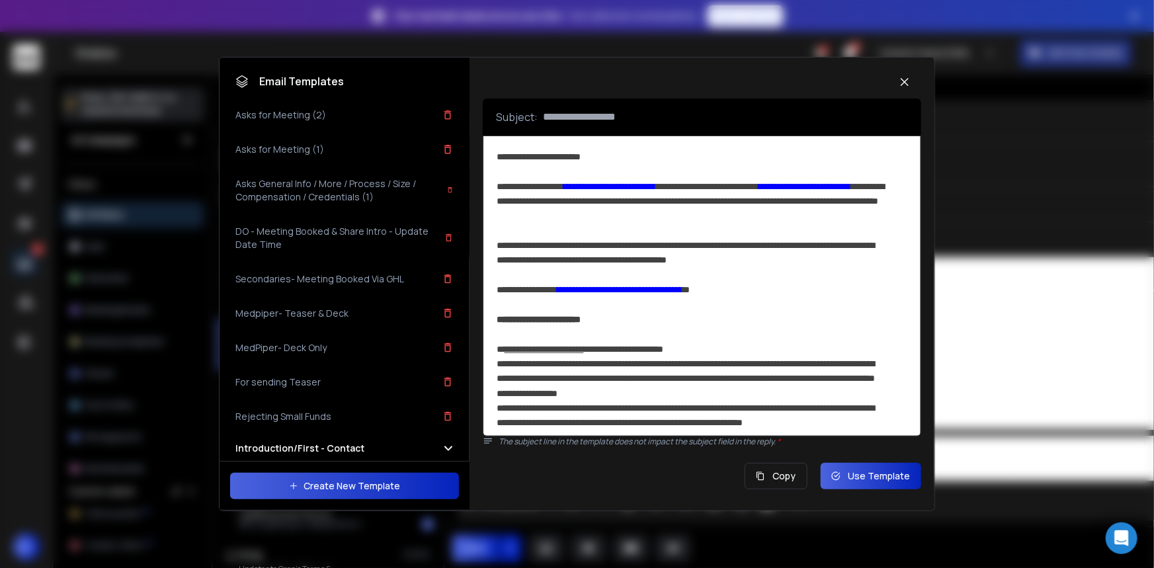
click at [297, 183] on h3 "Asks General Info / More / Process / Size / Compensation / Credentials (1)" at bounding box center [340, 190] width 210 height 26
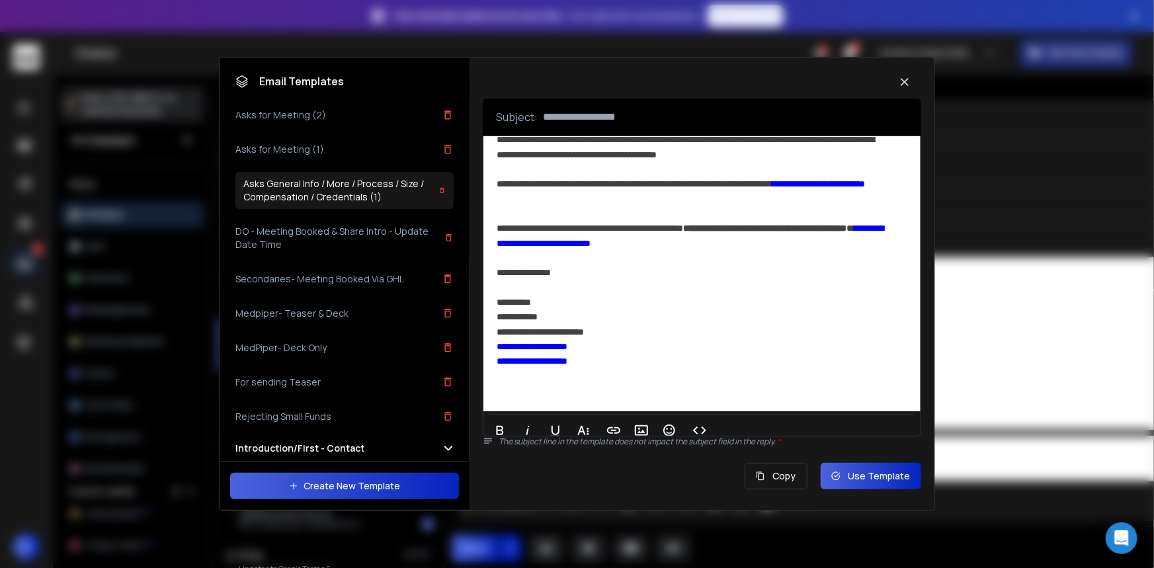
scroll to position [38, 0]
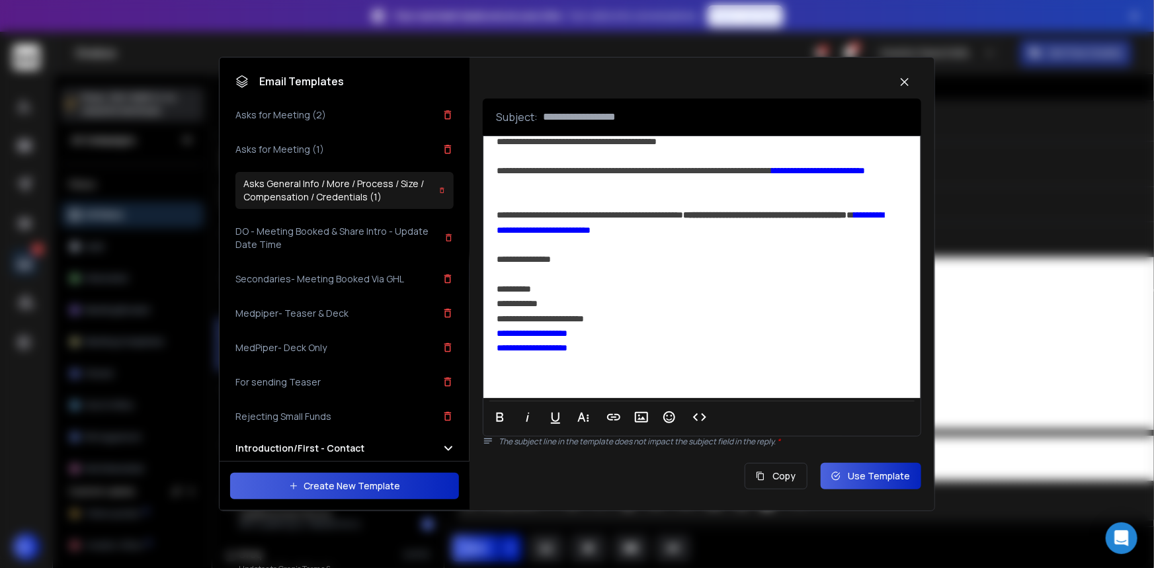
click at [906, 79] on icon at bounding box center [905, 82] width 8 height 8
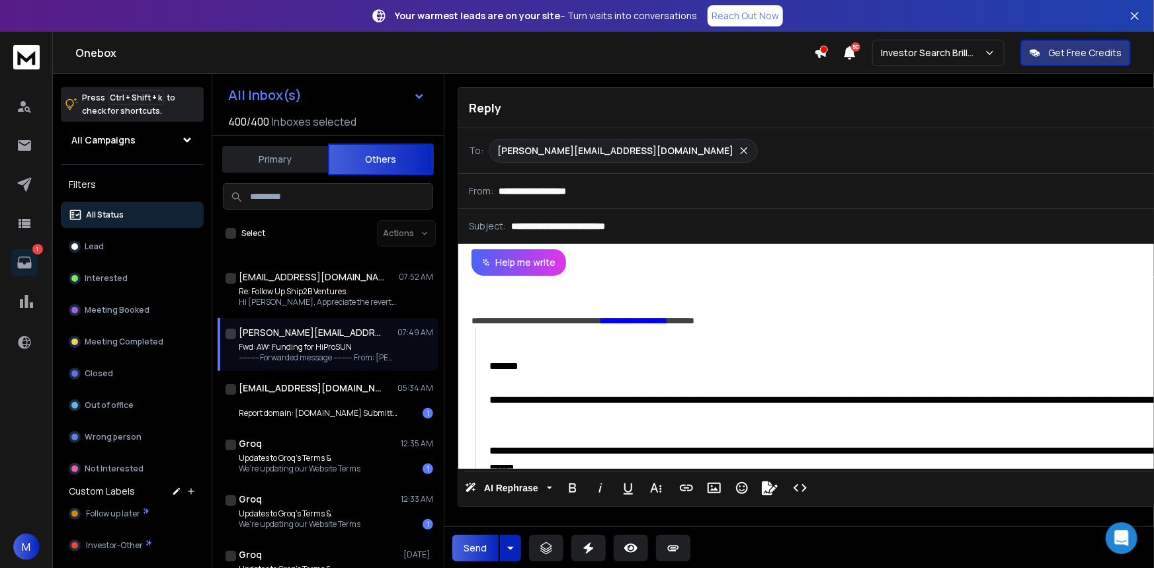
scroll to position [0, 0]
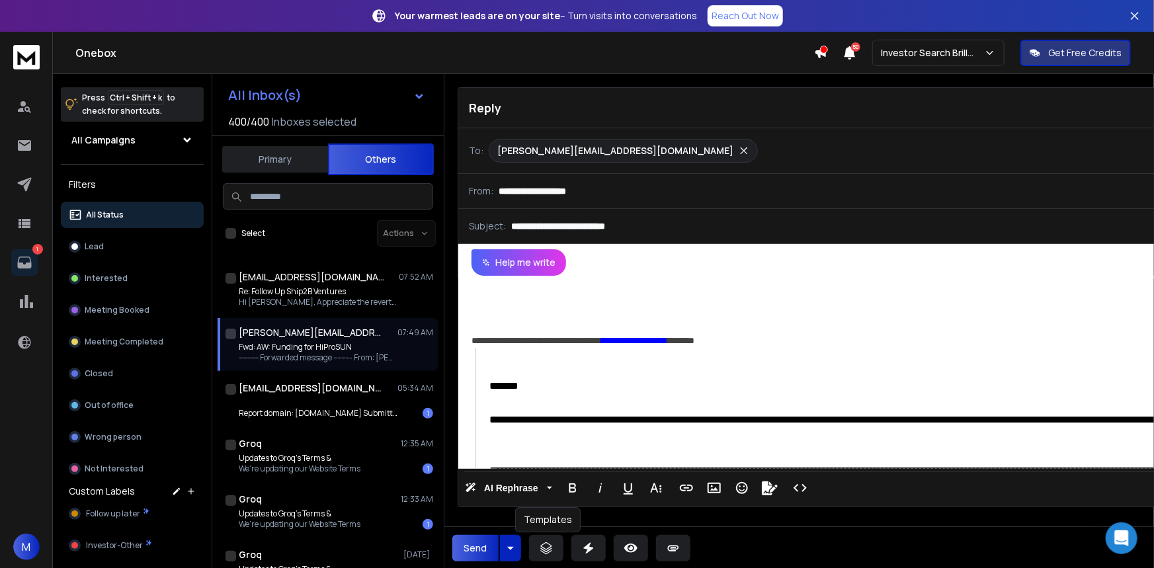
click at [538, 555] on button at bounding box center [546, 548] width 34 height 26
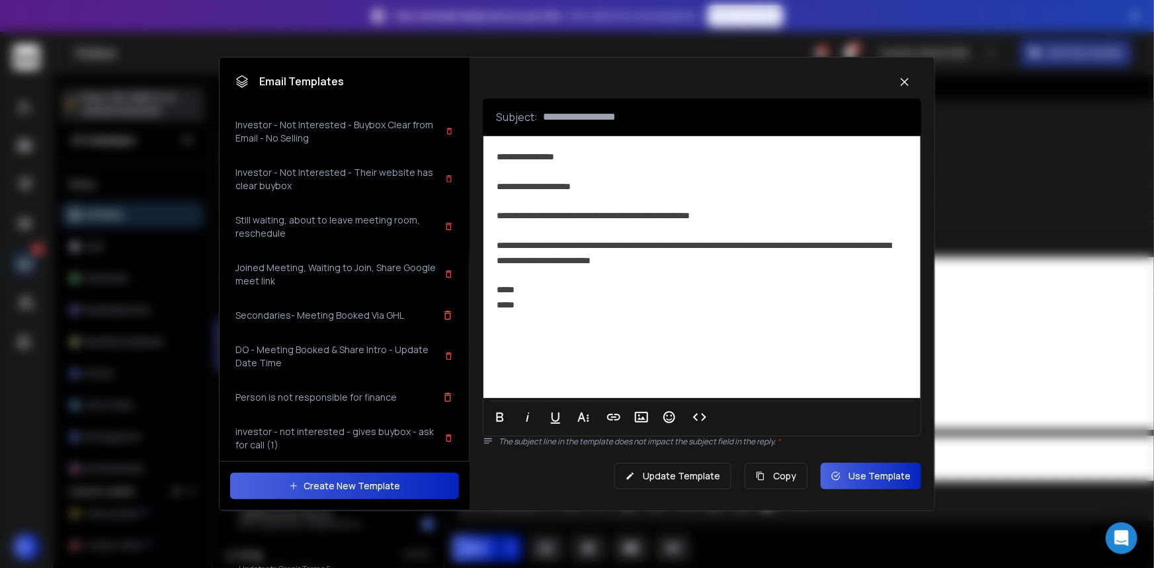
scroll to position [601, 0]
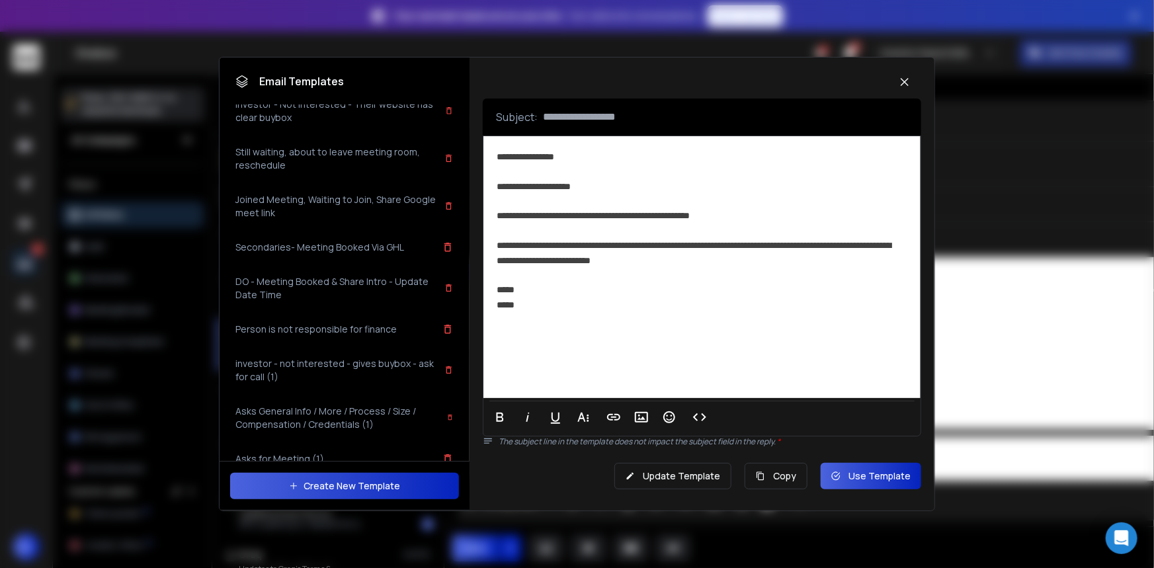
click at [298, 303] on div "DO - Meeting Booked & Share Intro - Update Date Time" at bounding box center [344, 288] width 218 height 37
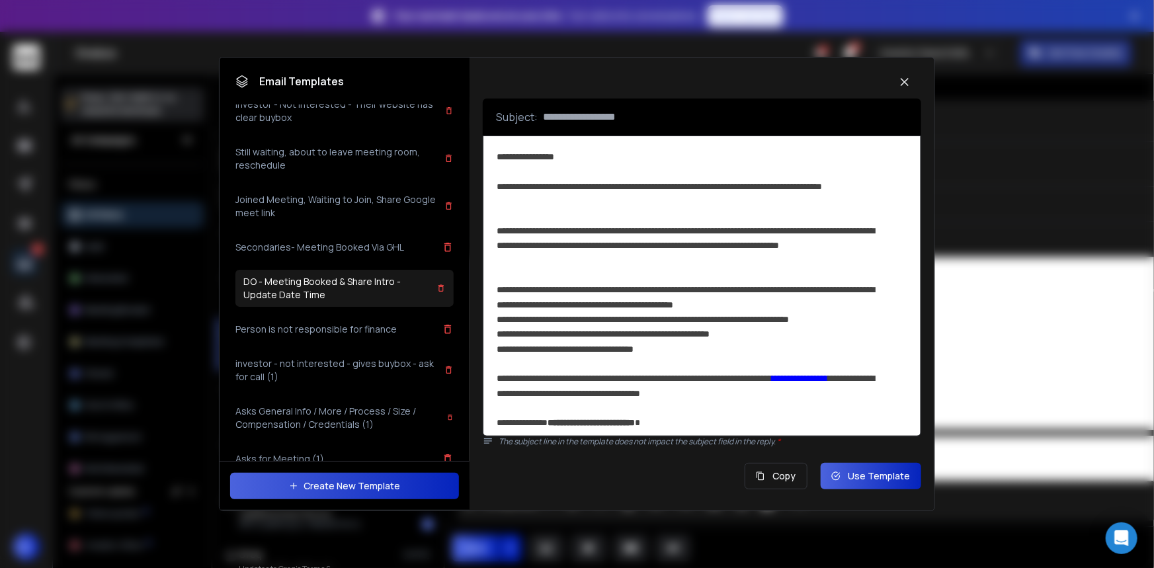
click at [321, 341] on div "Asks for HQ,Round size,Revenue etc Asks for Founder(before Deck/teaser sent) Re…" at bounding box center [344, 412] width 218 height 1638
click at [317, 337] on div "Person is not responsible for finance" at bounding box center [344, 330] width 218 height 24
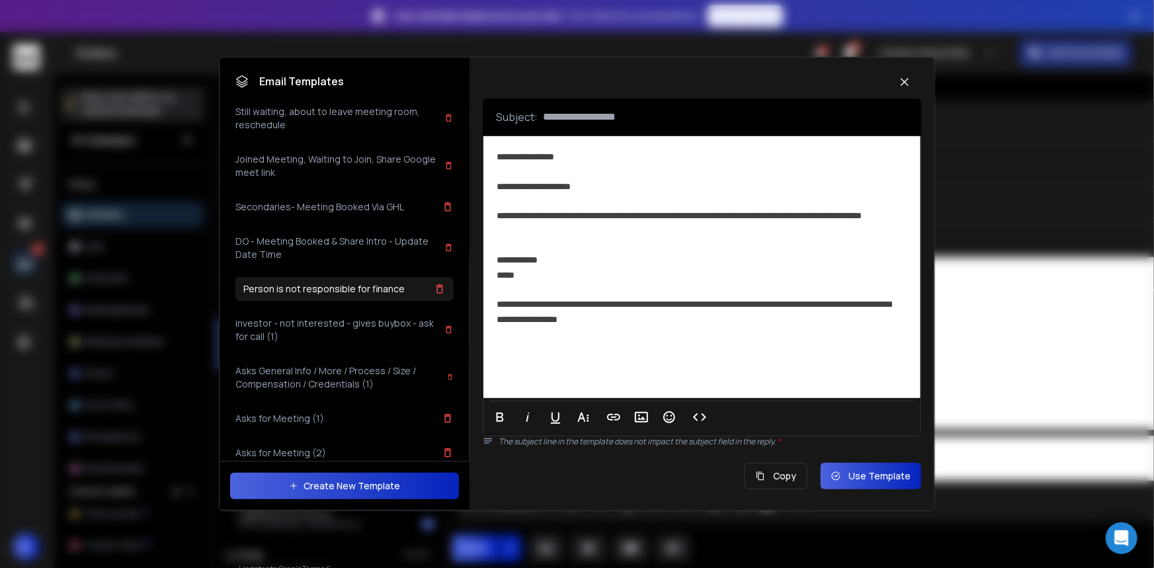
scroll to position [721, 0]
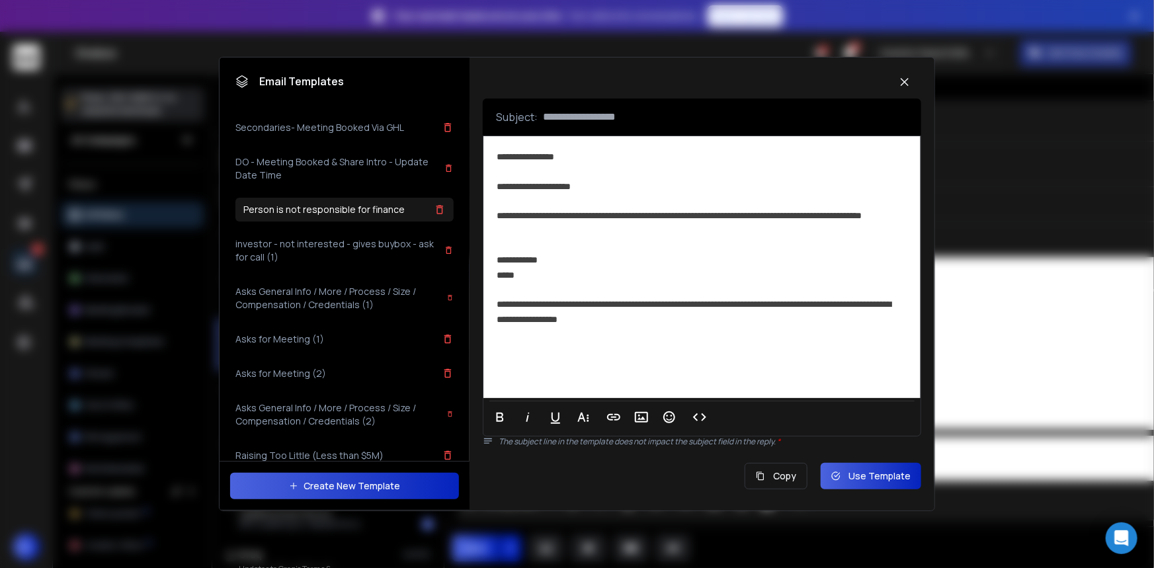
click at [297, 308] on h3 "Asks General Info / More / Process / Size / Compensation / Credentials (1)" at bounding box center [340, 298] width 210 height 26
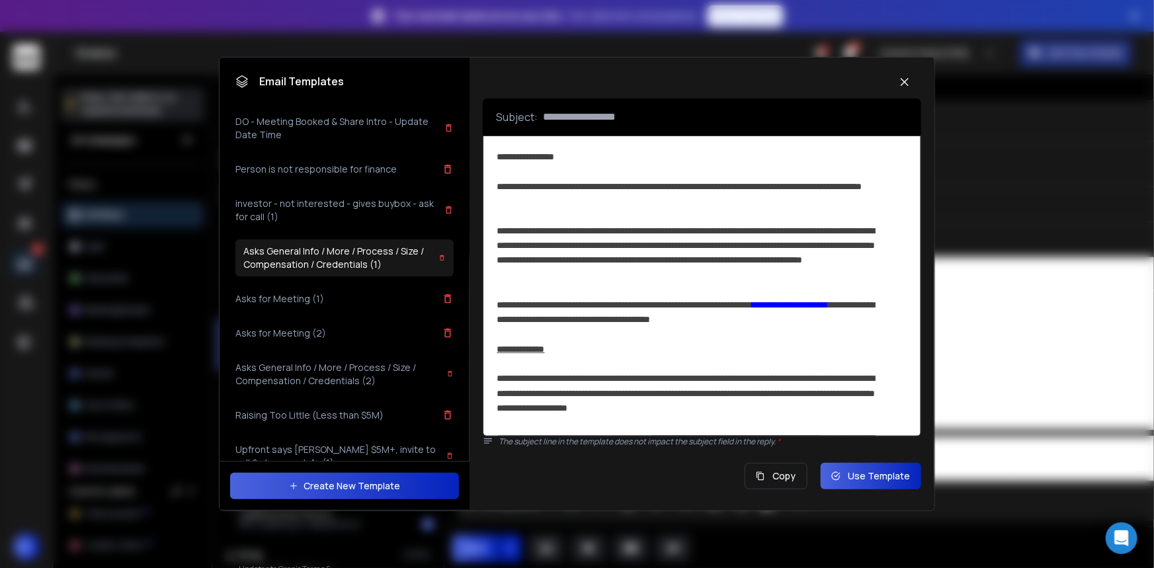
scroll to position [781, 0]
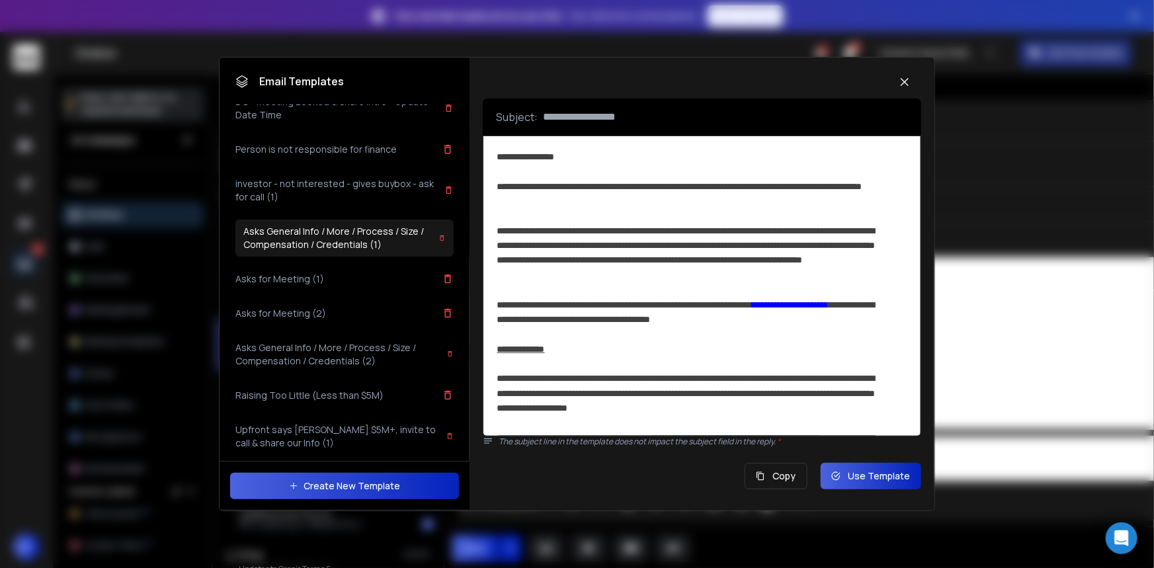
click at [278, 307] on h3 "Asks for Meeting (2)" at bounding box center [280, 313] width 91 height 13
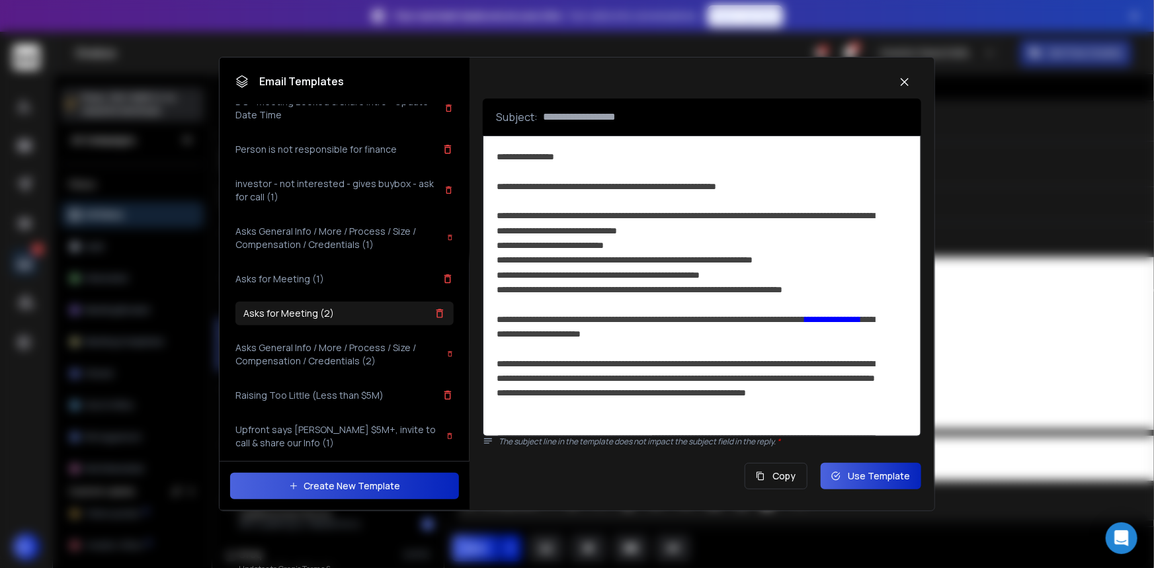
click at [290, 286] on div "Asks for Meeting (1)" at bounding box center [344, 279] width 218 height 24
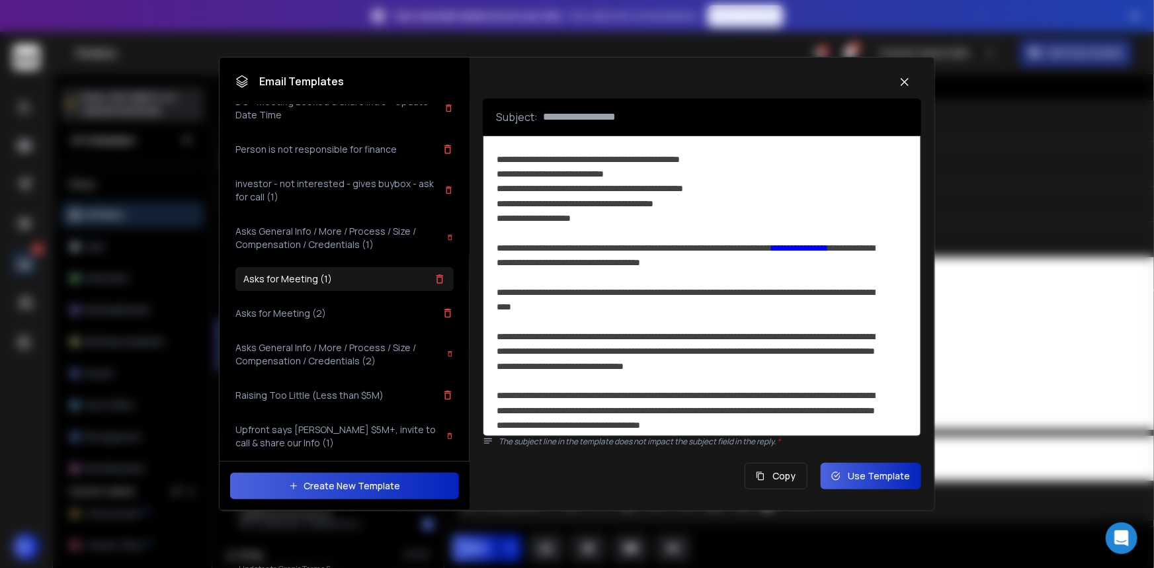
scroll to position [31, 0]
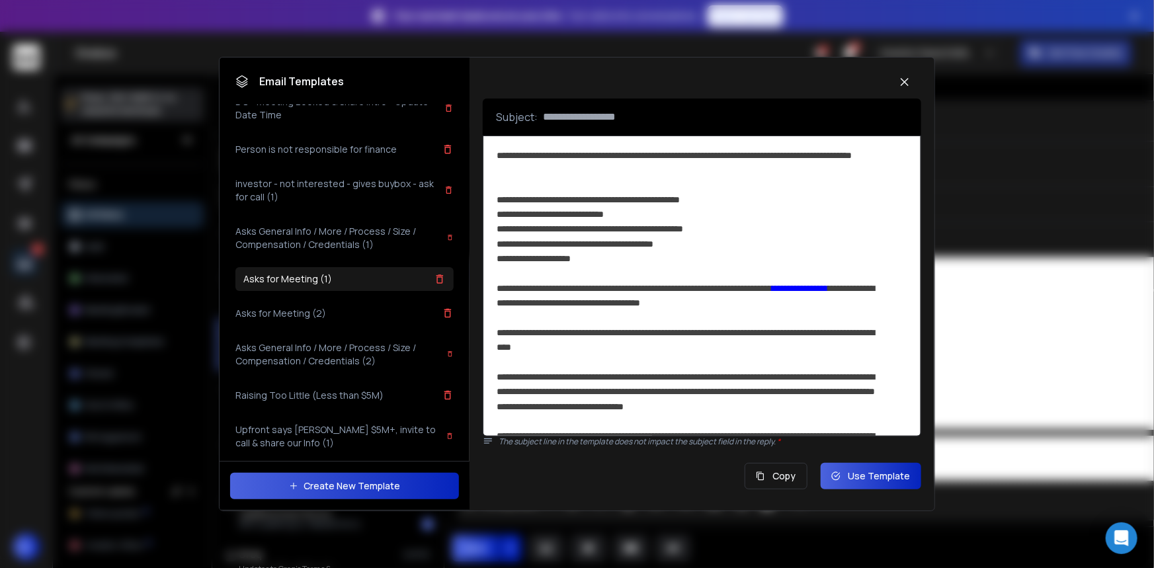
click at [329, 316] on div "Asks for Meeting (2)" at bounding box center [344, 313] width 218 height 13
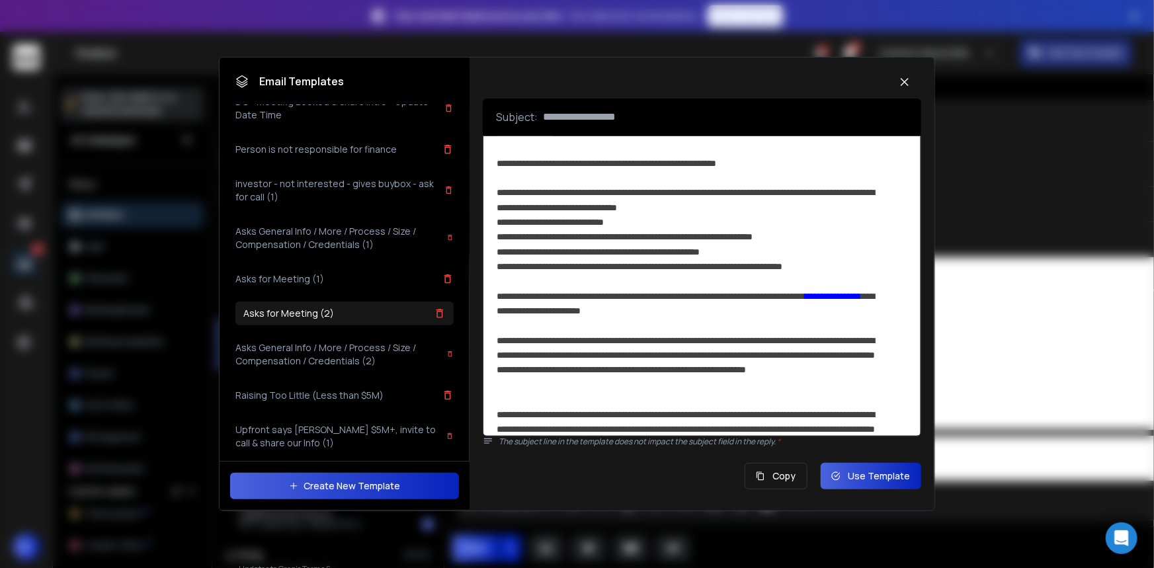
scroll to position [0, 0]
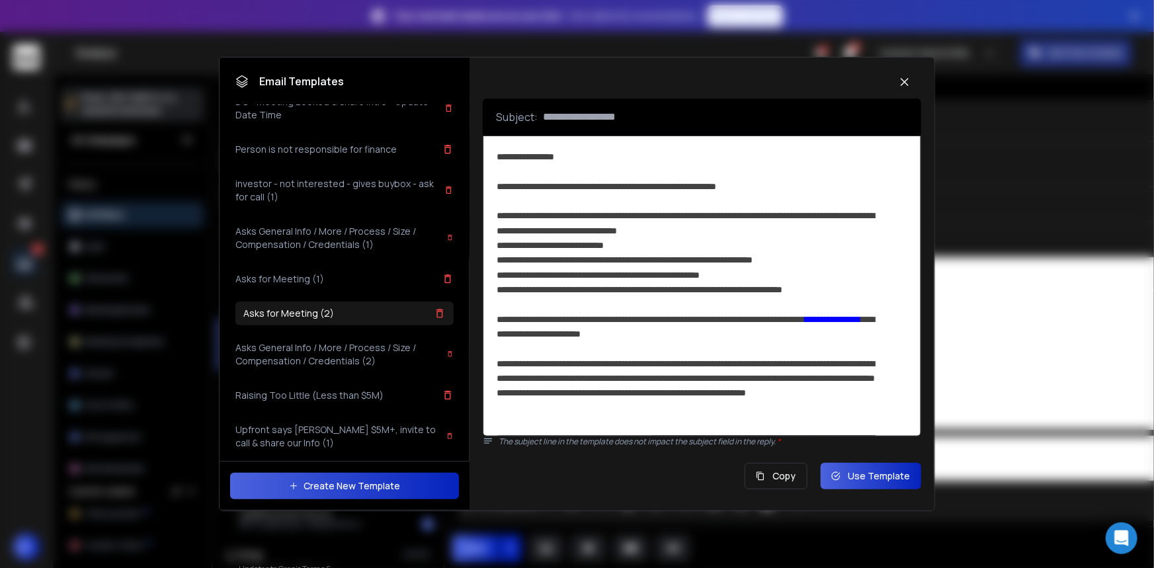
click at [888, 478] on button "Use Template" at bounding box center [871, 476] width 101 height 26
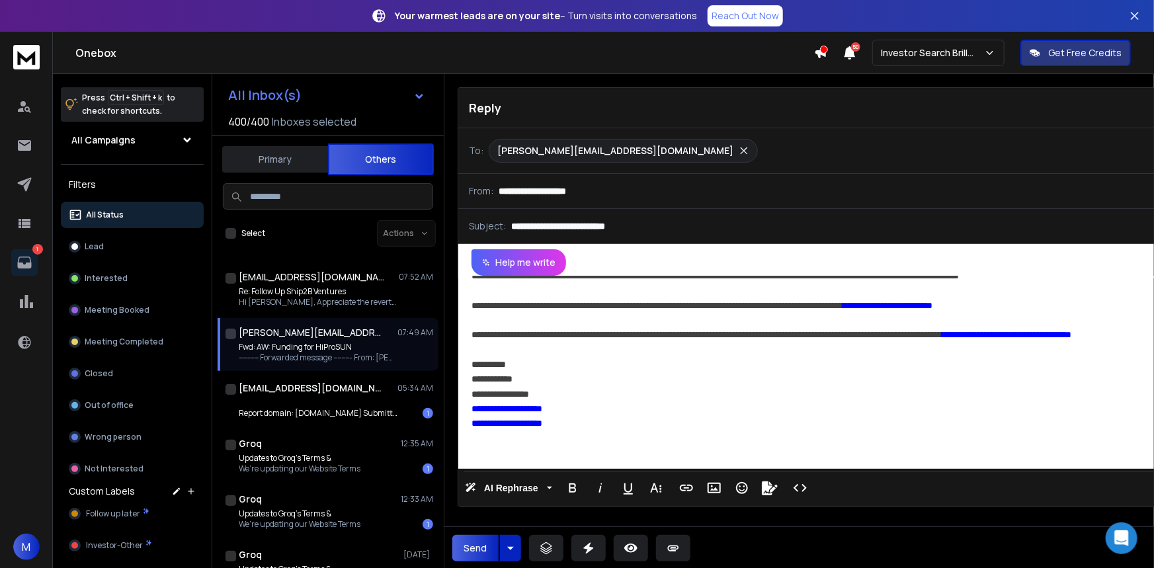
scroll to position [601, 0]
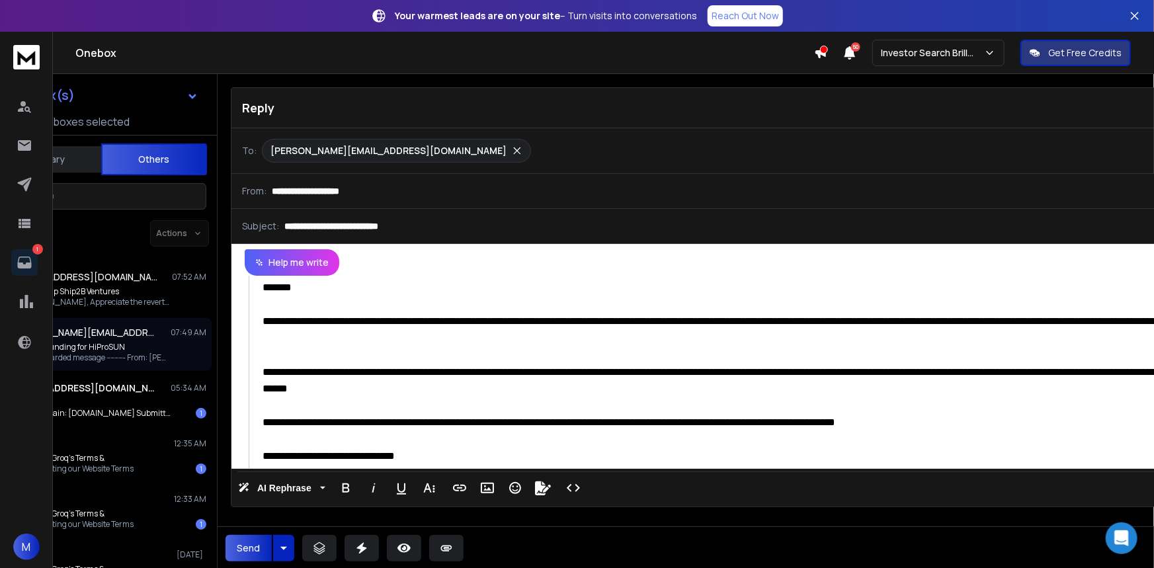
drag, startPoint x: 814, startPoint y: 363, endPoint x: 875, endPoint y: 361, distance: 61.6
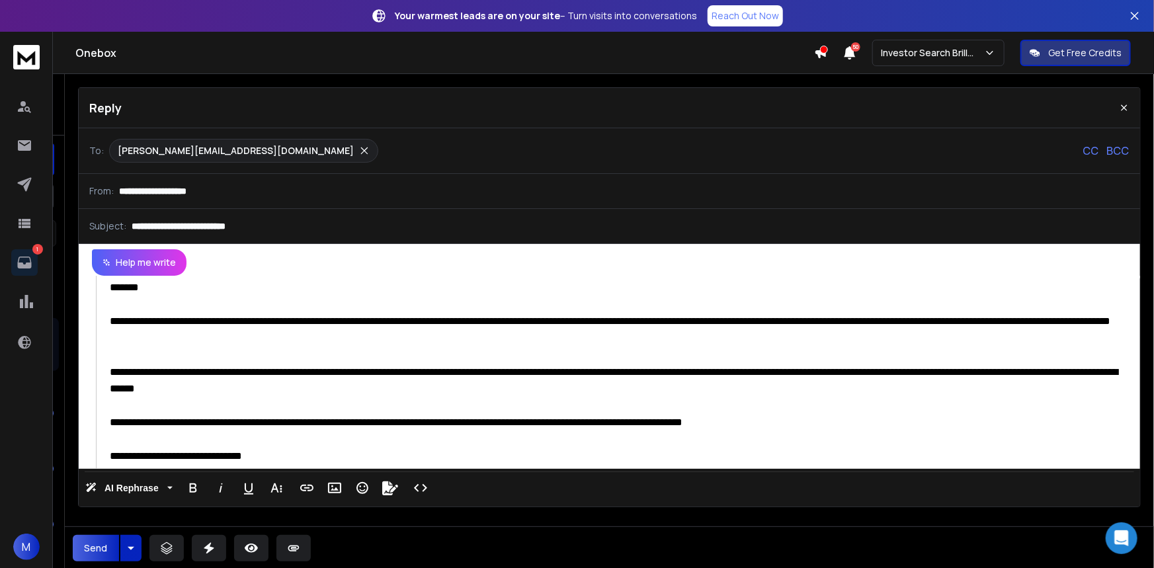
scroll to position [0, 391]
drag, startPoint x: 859, startPoint y: 350, endPoint x: 897, endPoint y: 356, distance: 38.8
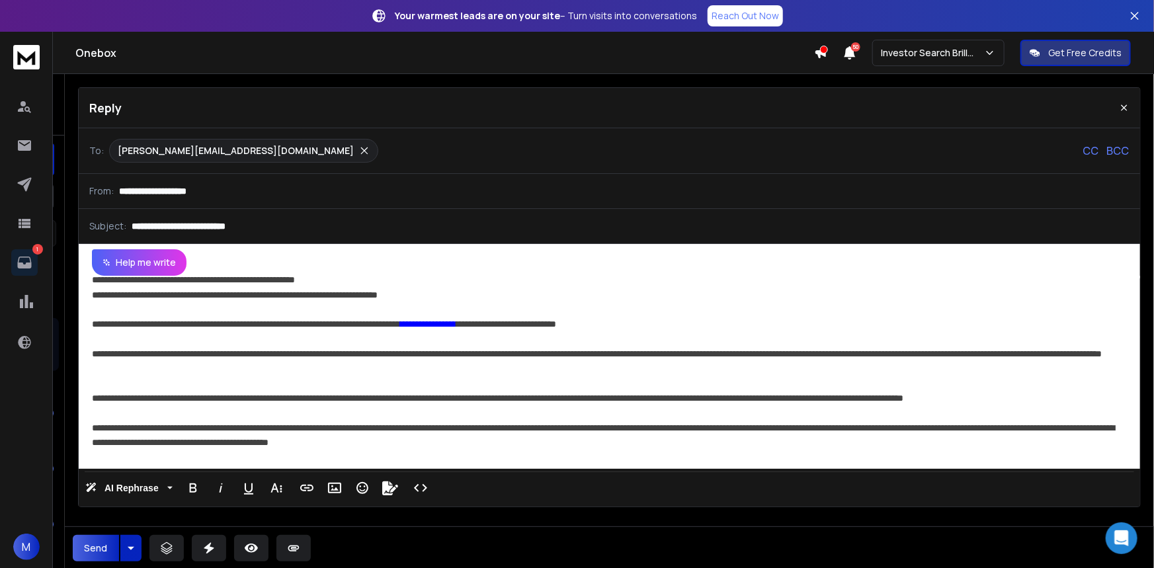
scroll to position [0, 0]
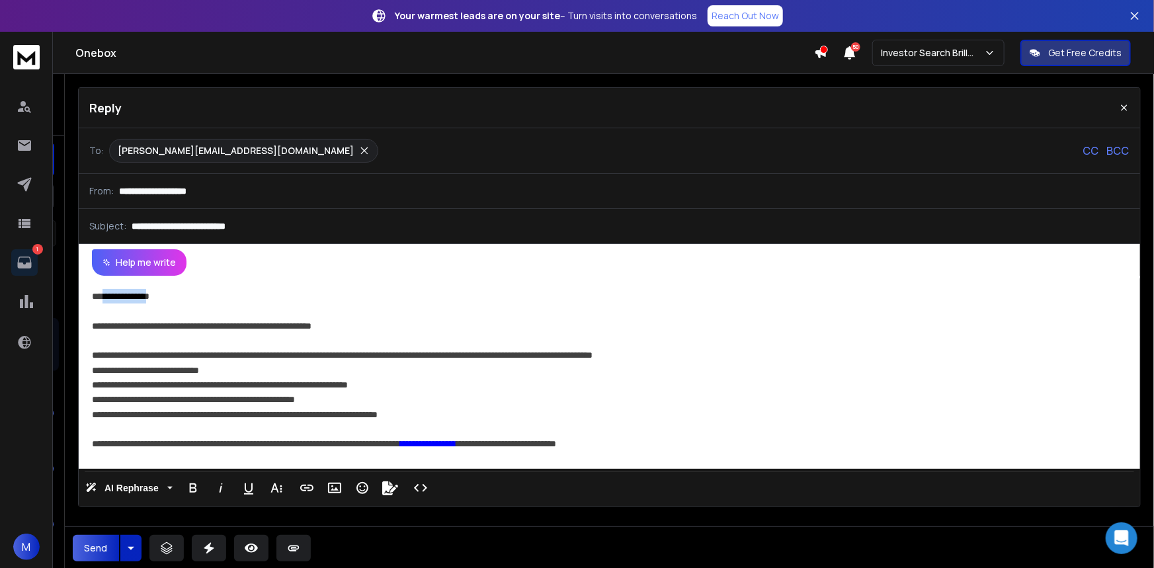
drag, startPoint x: 91, startPoint y: 299, endPoint x: 142, endPoint y: 303, distance: 51.7
click at [142, 303] on div "**********" at bounding box center [605, 296] width 1026 height 15
click at [1072, 156] on div "To: [PERSON_NAME][EMAIL_ADDRESS][DOMAIN_NAME] CC BCC" at bounding box center [610, 150] width 1062 height 45
click at [1084, 148] on p "CC" at bounding box center [1092, 151] width 16 height 16
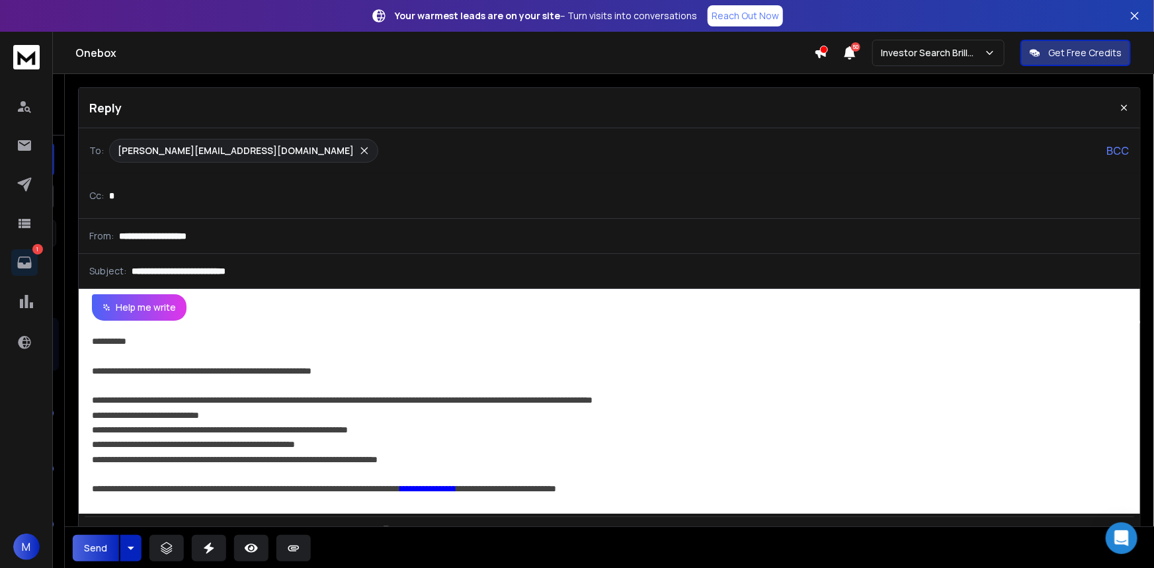
type input "**********"
click at [299, 208] on div "Cc:" at bounding box center [610, 195] width 1062 height 45
click at [384, 200] on input at bounding box center [430, 196] width 93 height 24
type input "**********"
click at [406, 196] on div "[PERSON_NAME][EMAIL_ADDRESS][DOMAIN_NAME]" at bounding box center [619, 196] width 1021 height 24
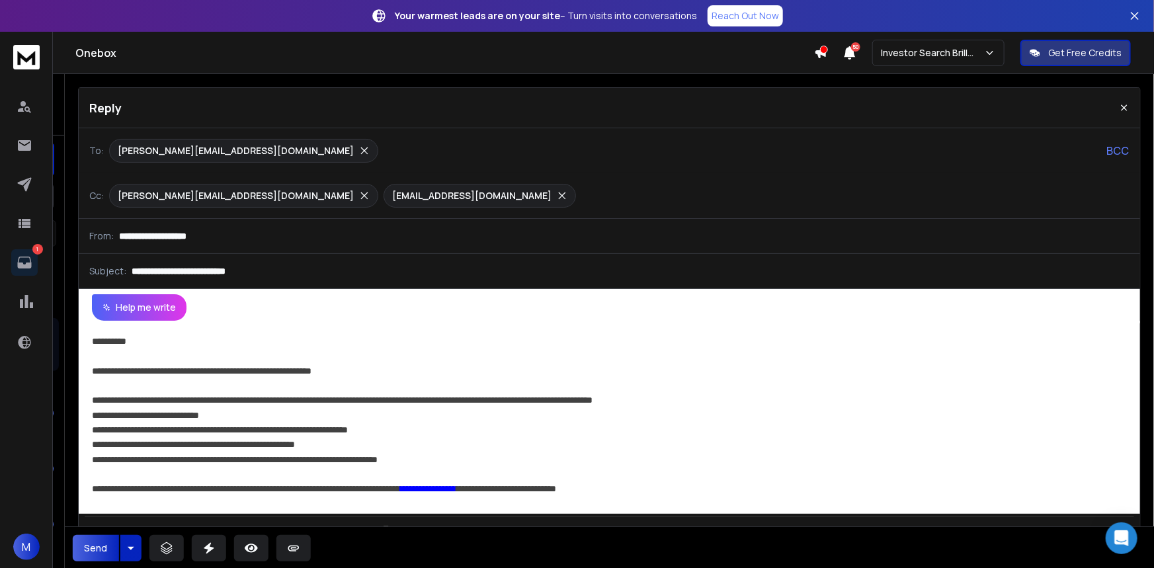
click at [78, 546] on button "Send" at bounding box center [96, 548] width 46 height 26
